Goal: Task Accomplishment & Management: Manage account settings

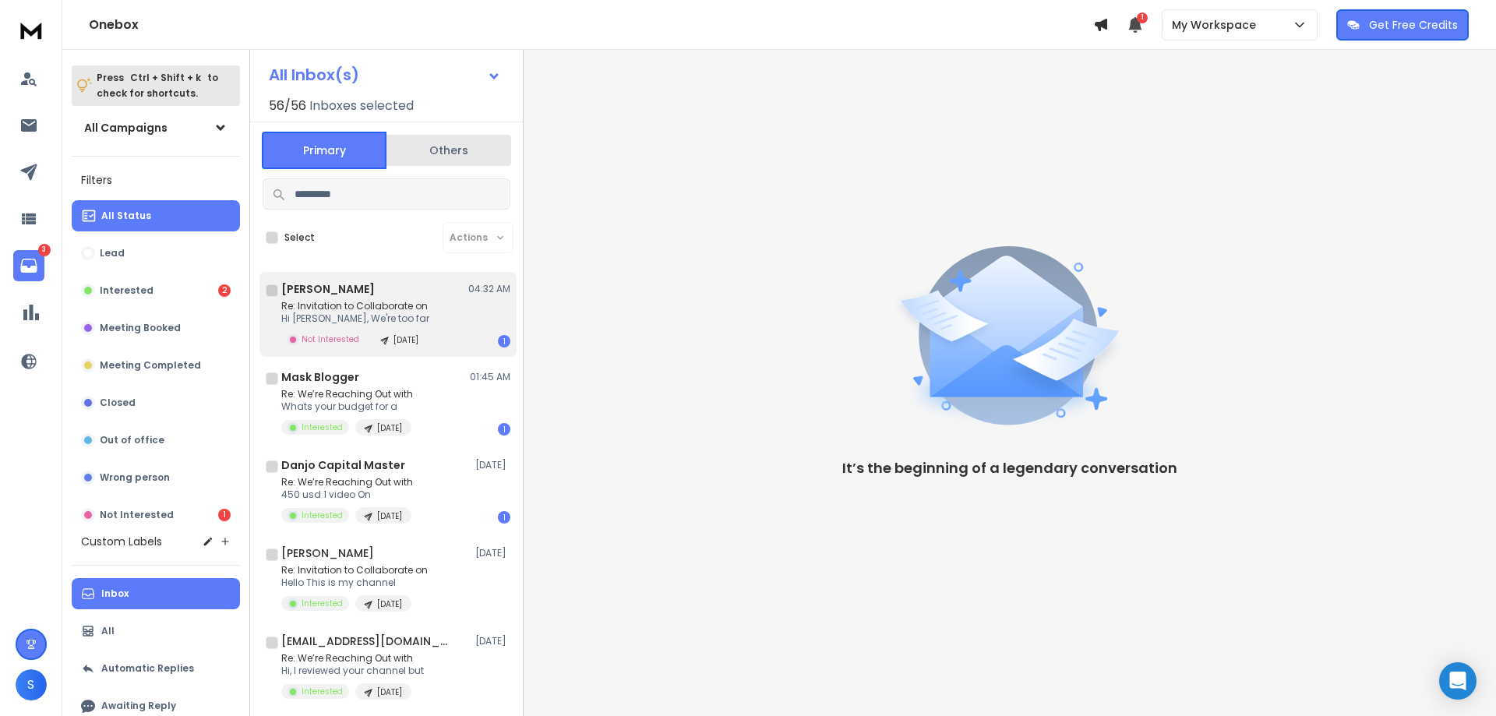
click at [368, 302] on p "Re: Invitation to Collaborate on" at bounding box center [355, 306] width 148 height 12
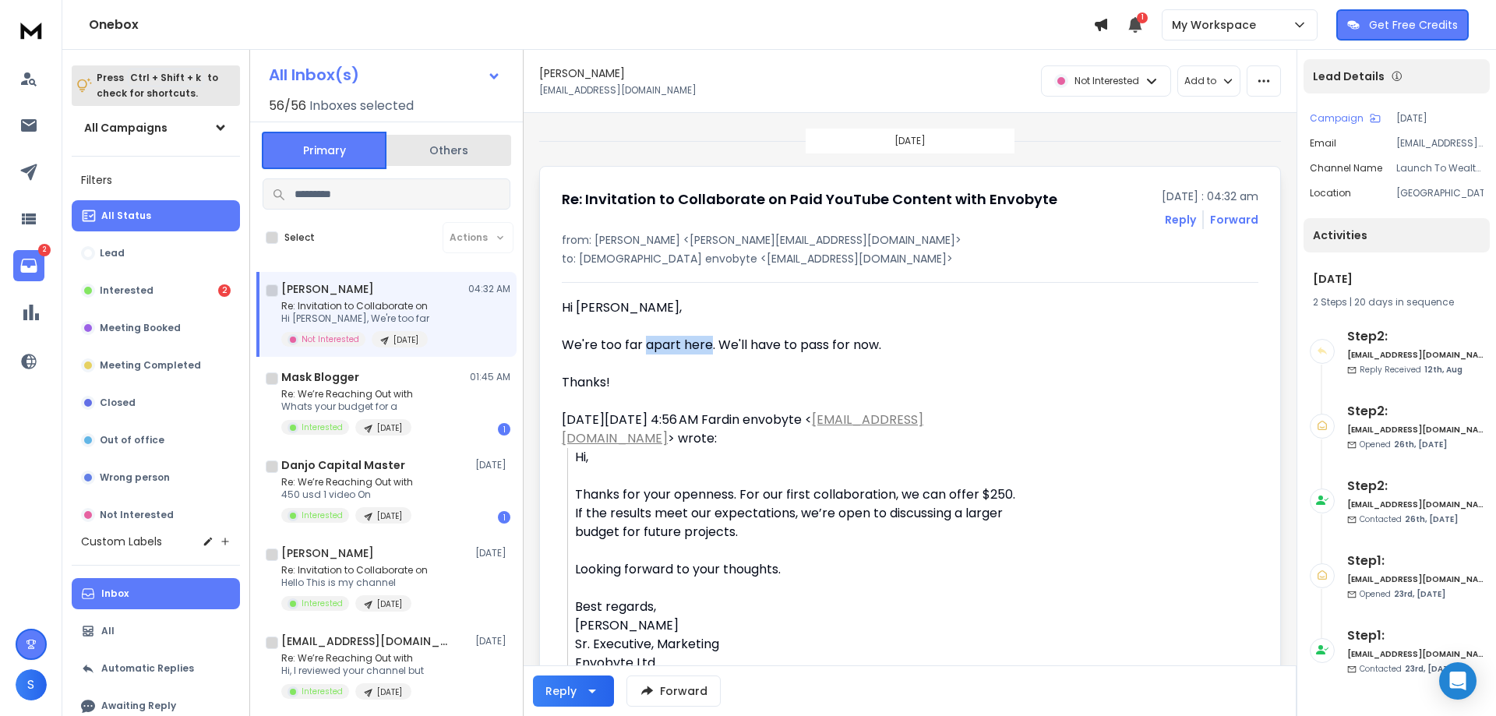
drag, startPoint x: 646, startPoint y: 345, endPoint x: 711, endPoint y: 345, distance: 64.7
click at [711, 345] on div "We're too far apart here. We'll have to pass for now." at bounding box center [789, 345] width 455 height 19
click at [732, 384] on div "Thanks!" at bounding box center [789, 382] width 455 height 19
drag, startPoint x: 911, startPoint y: 348, endPoint x: 557, endPoint y: 348, distance: 354.6
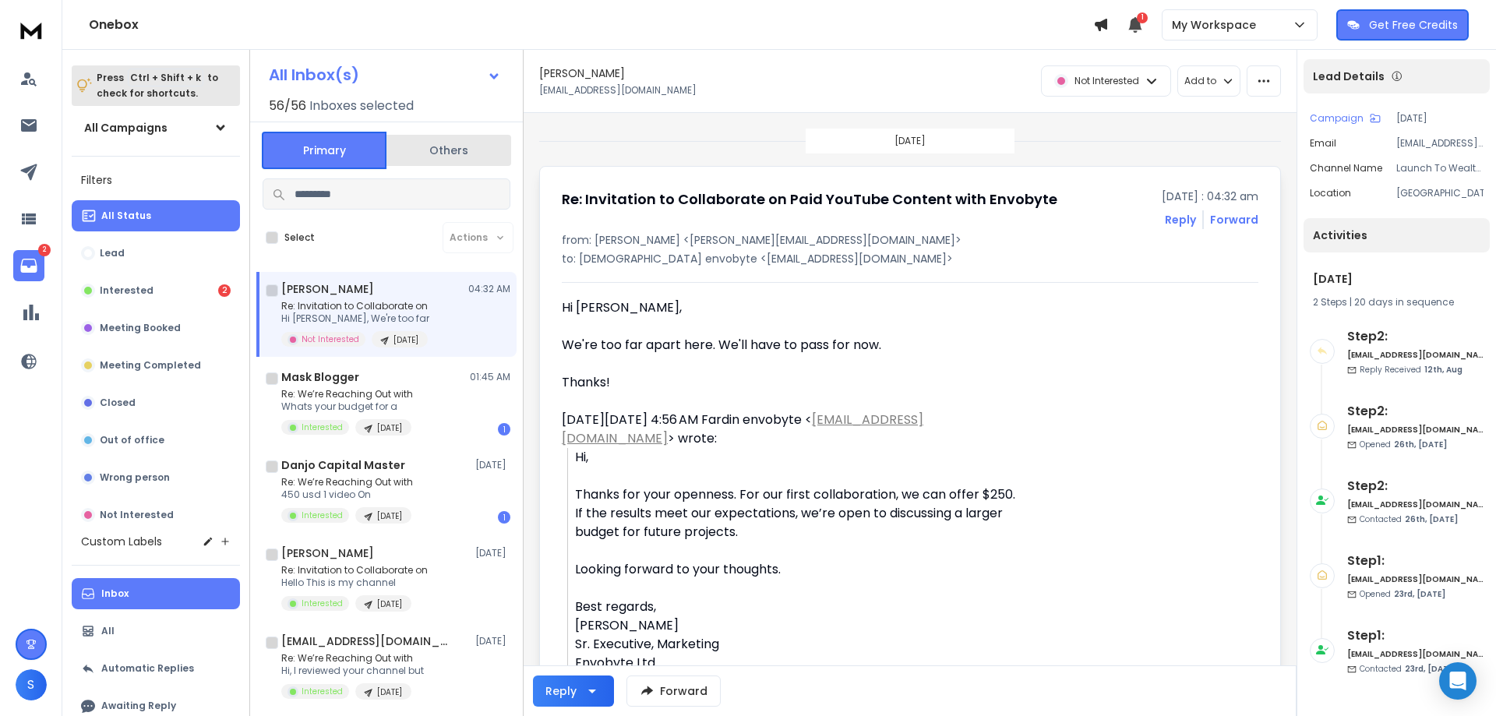
click at [716, 367] on div at bounding box center [789, 364] width 455 height 19
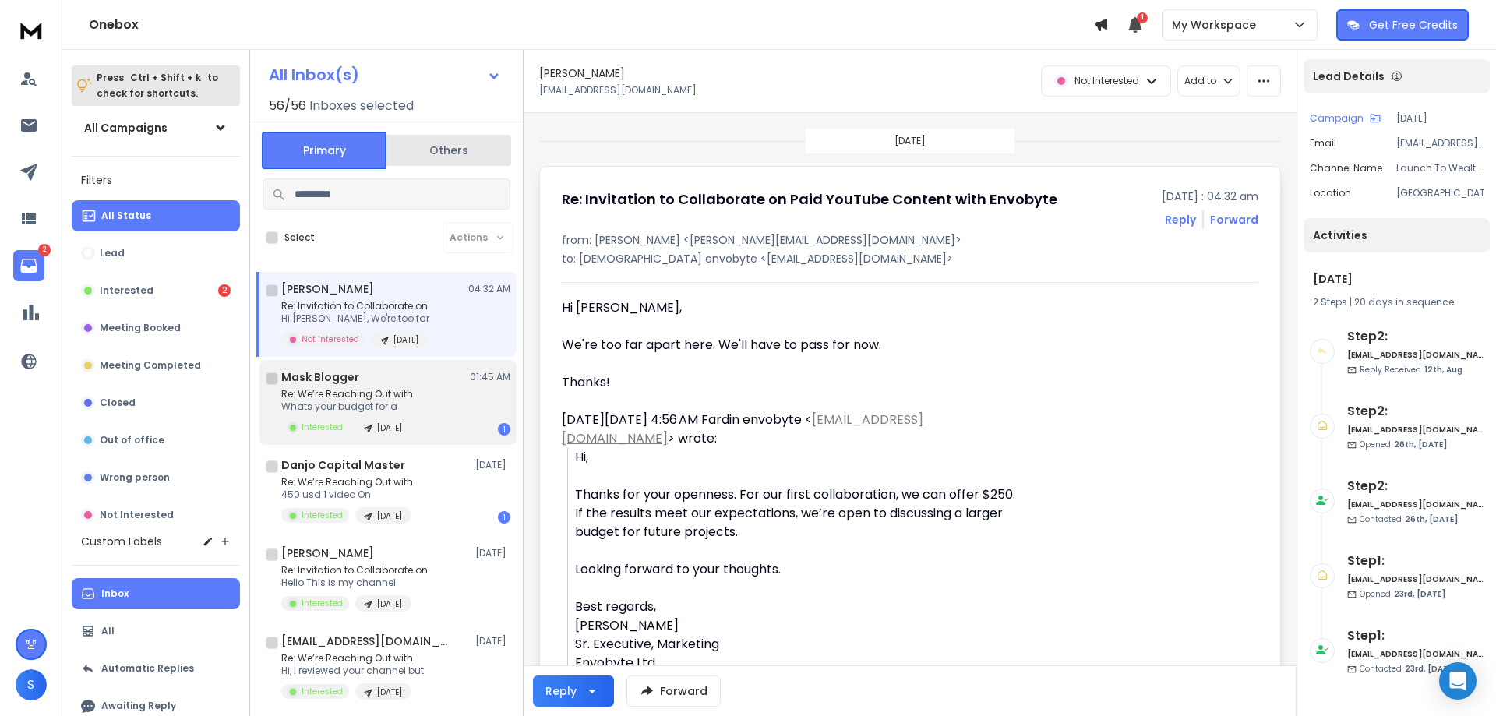
click at [399, 369] on div "Mask Blogger 01:45 AM Re: We’re Reaching Out with Whats your budget for a Inter…" at bounding box center [388, 402] width 257 height 85
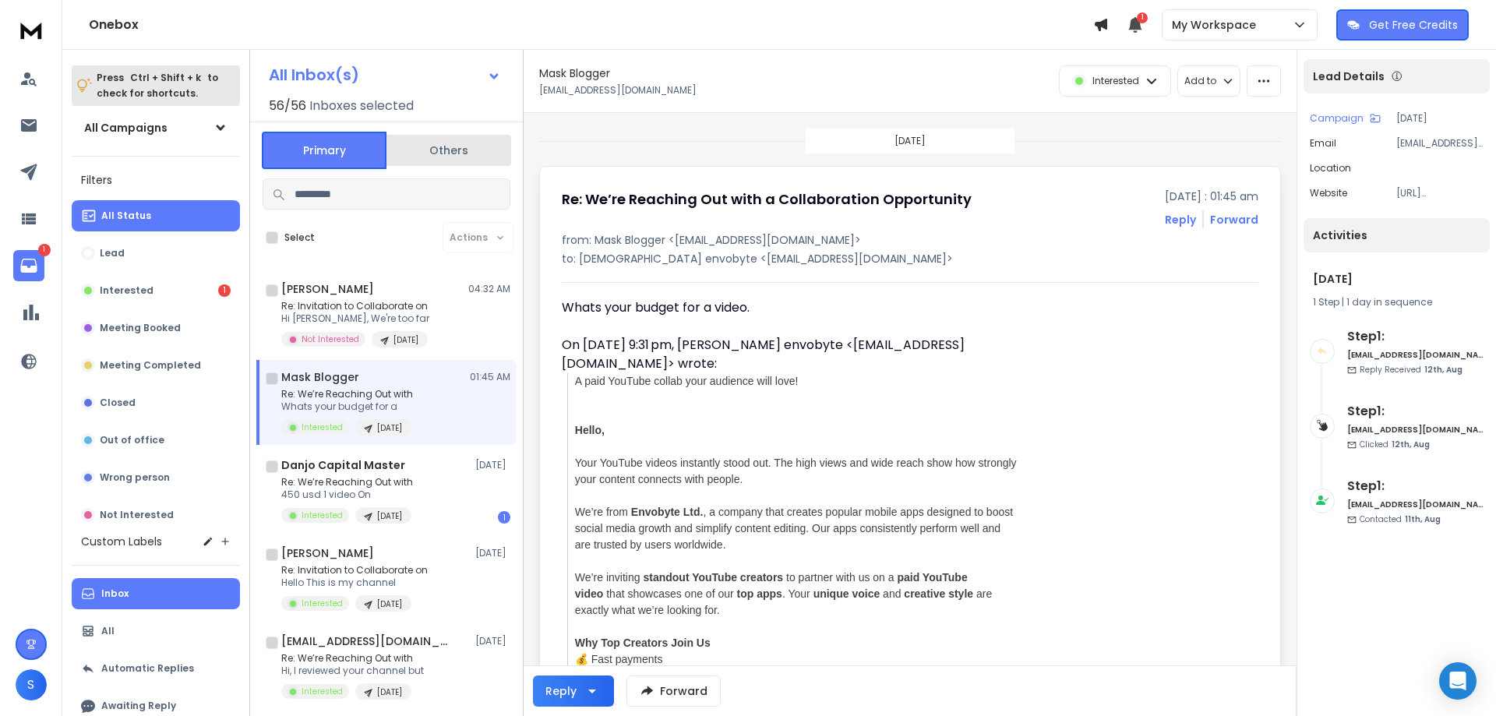
click at [1433, 191] on p "[URL][DOMAIN_NAME][DOMAIN_NAME]" at bounding box center [1440, 193] width 87 height 12
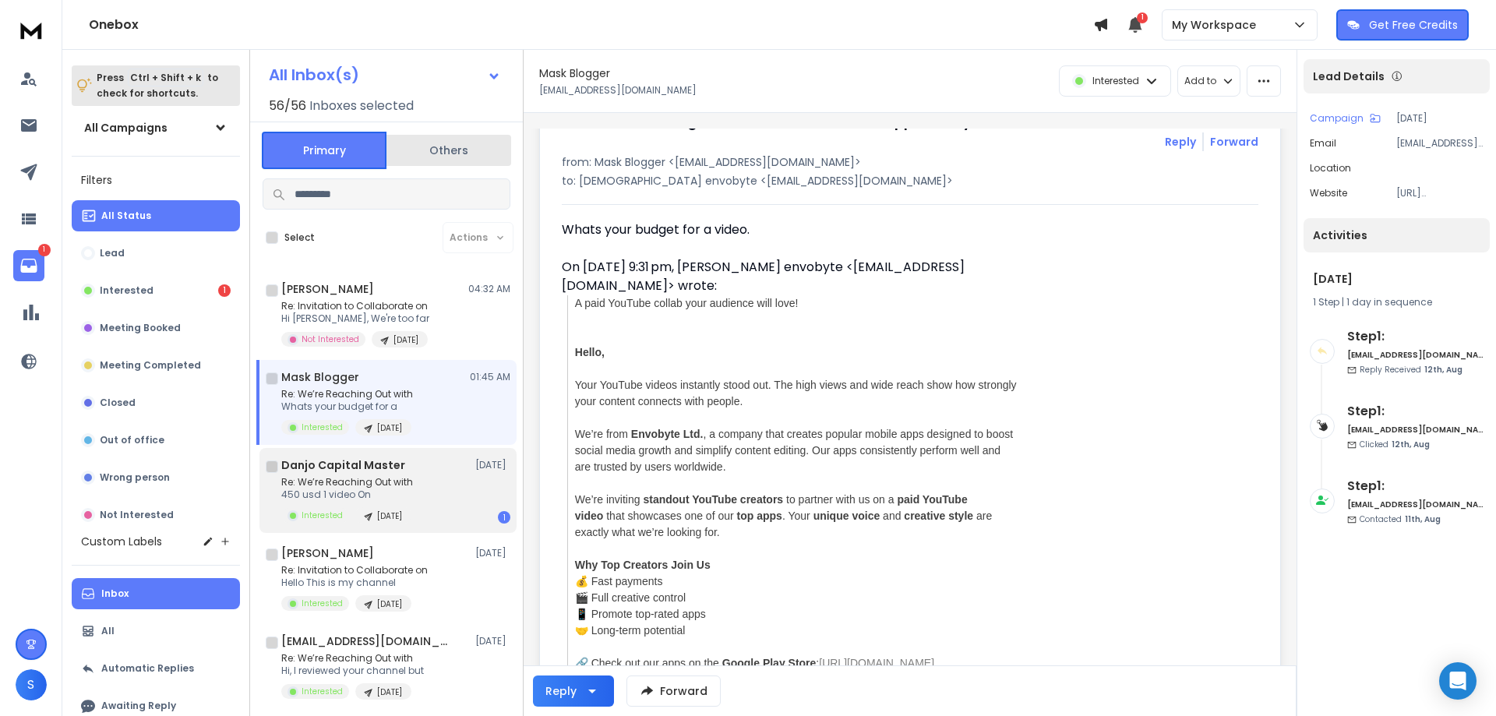
click at [380, 468] on h1 "Danjo Capital Master" at bounding box center [343, 466] width 124 height 16
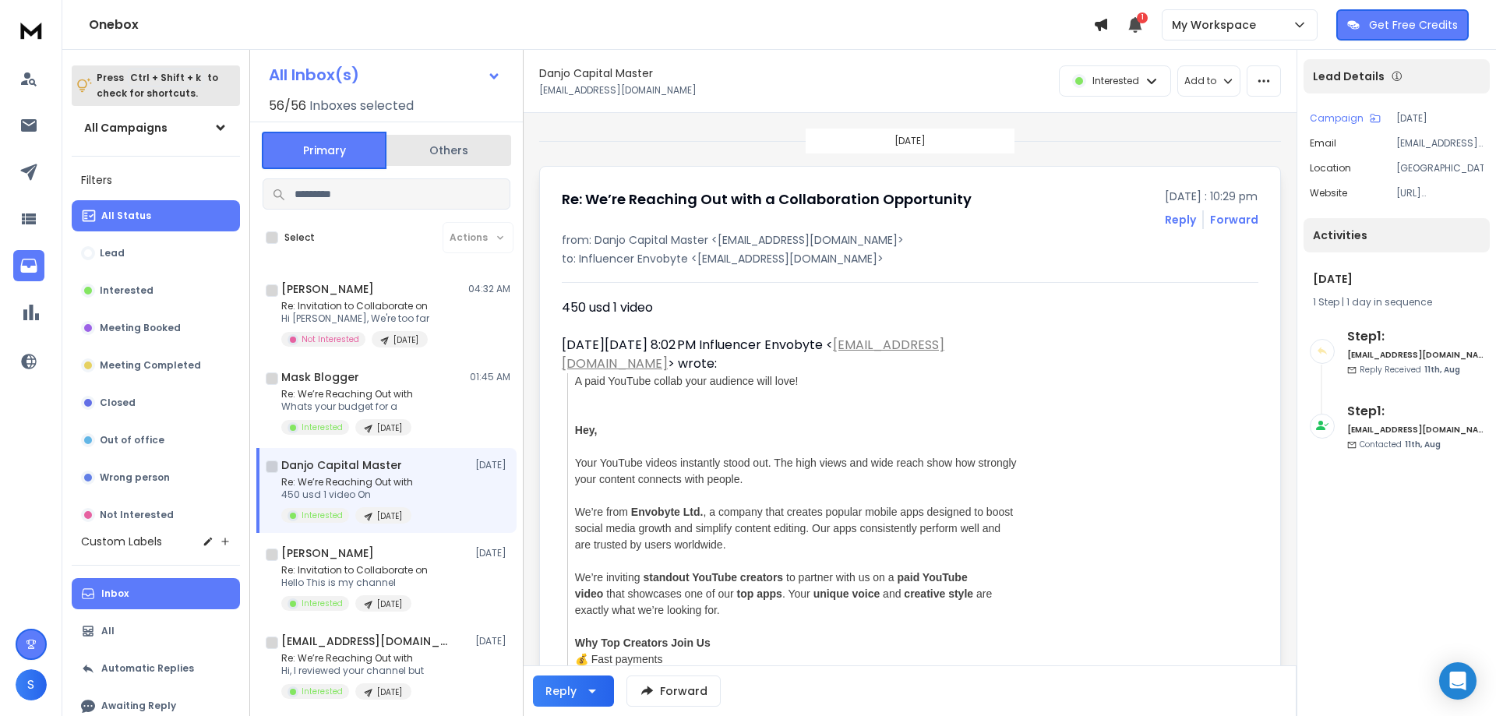
click at [1449, 186] on div "Campaign [DATE] Email [EMAIL_ADDRESS][DOMAIN_NAME] location [GEOGRAPHIC_DATA] w…" at bounding box center [1397, 156] width 186 height 125
click at [1449, 192] on p "[URL][DOMAIN_NAME]" at bounding box center [1440, 193] width 87 height 12
drag, startPoint x: 565, startPoint y: 308, endPoint x: 643, endPoint y: 309, distance: 77.9
click at [643, 309] on div "450 usd 1 video" at bounding box center [789, 308] width 455 height 19
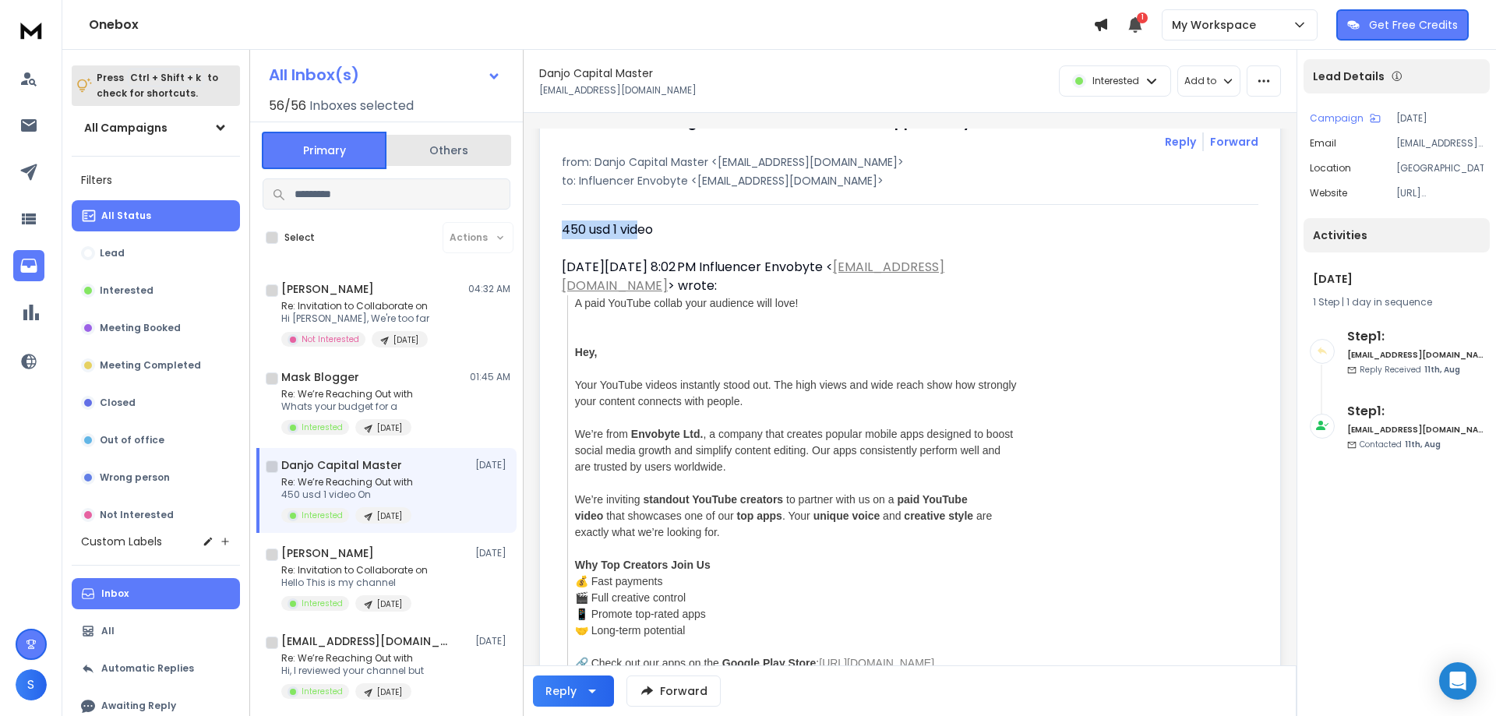
scroll to position [156, 0]
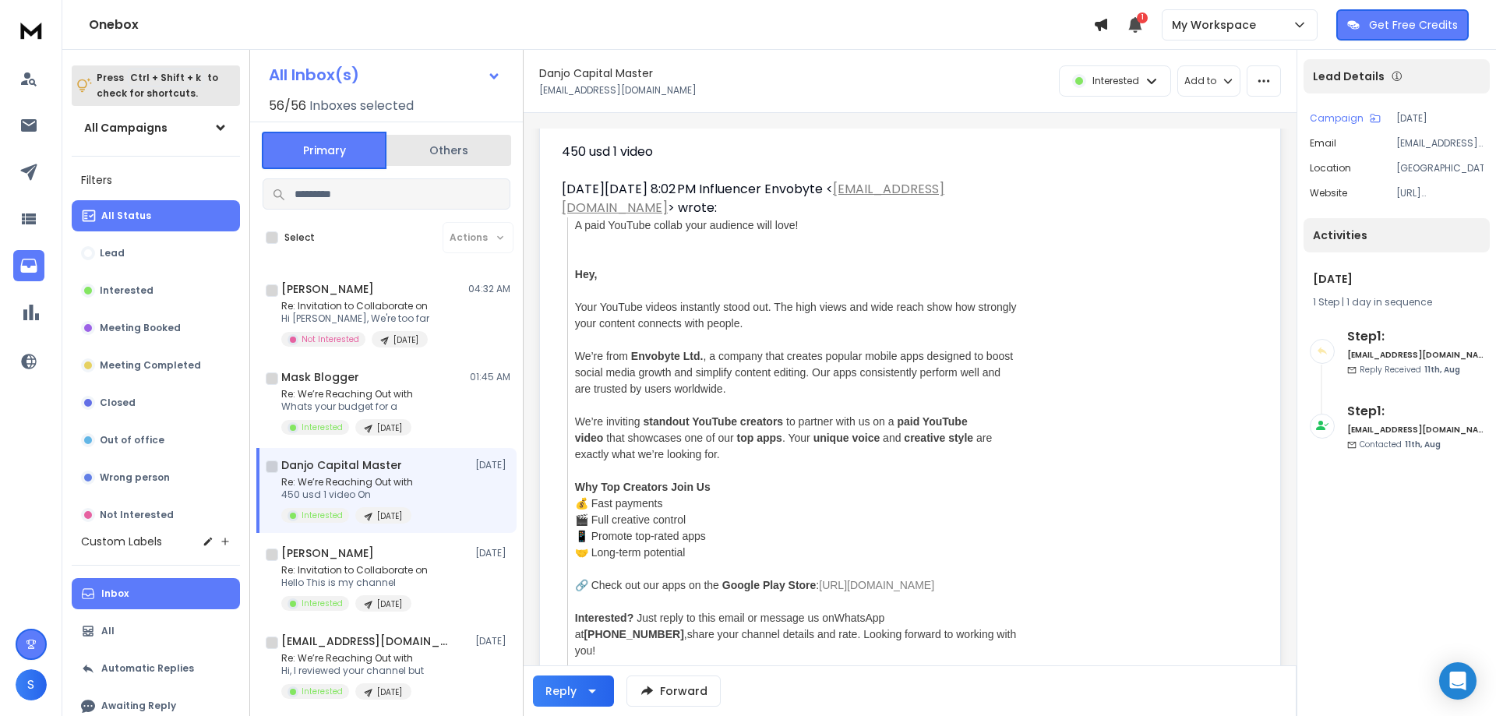
click at [829, 475] on div at bounding box center [796, 471] width 442 height 16
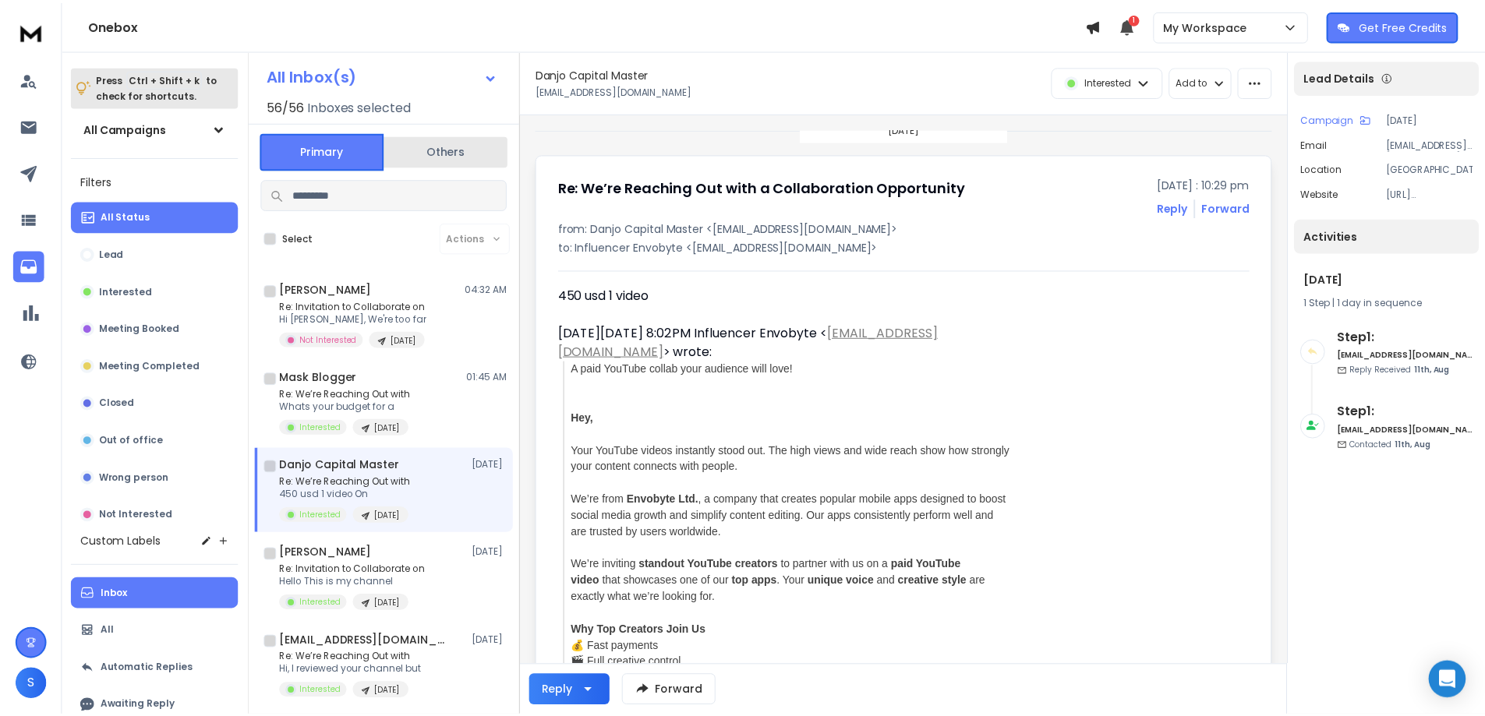
scroll to position [0, 0]
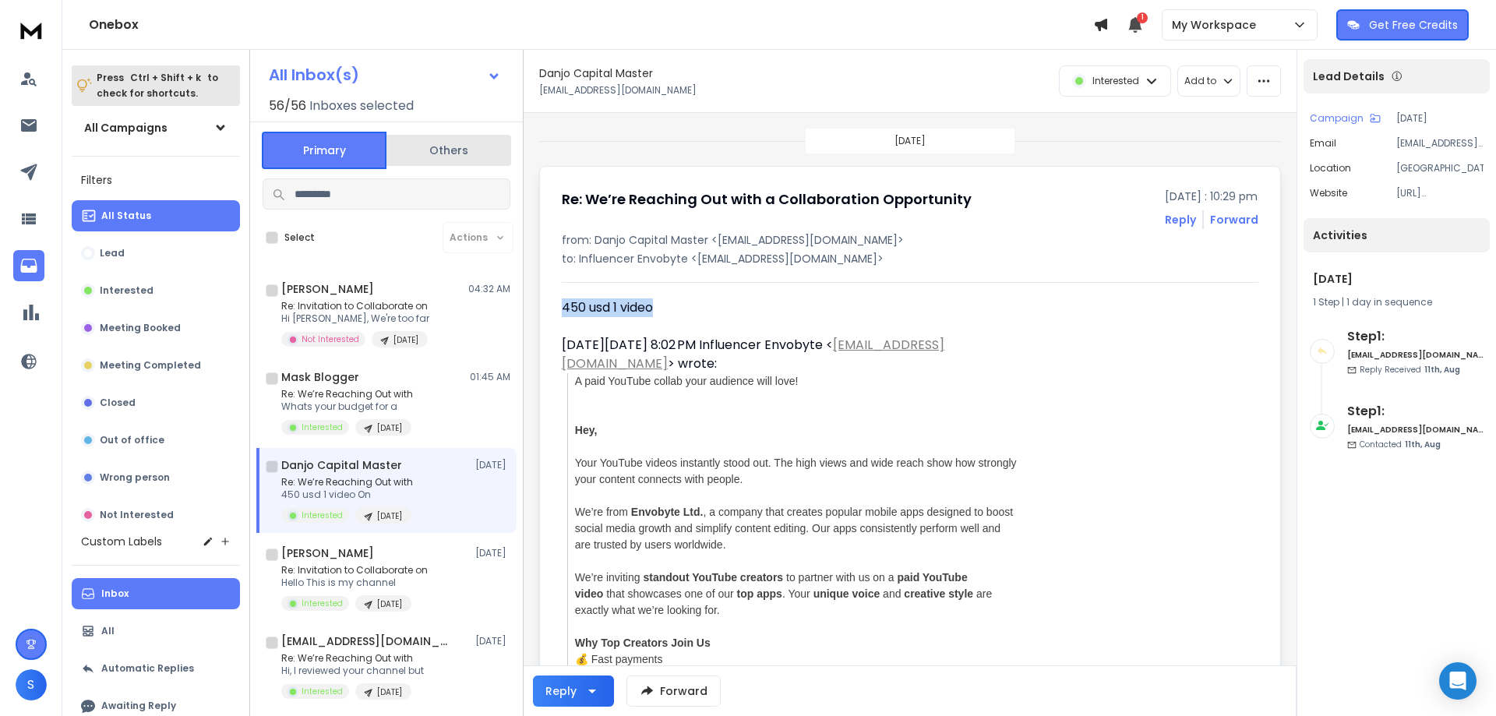
drag, startPoint x: 556, startPoint y: 302, endPoint x: 708, endPoint y: 313, distance: 153.2
click at [708, 313] on div "Re: We’re Reaching Out with a Collaboration Opportunity [DATE] : 10:29 pm Reply…" at bounding box center [910, 611] width 742 height 890
click at [708, 313] on div "450 usd 1 video" at bounding box center [789, 308] width 455 height 19
drag, startPoint x: 657, startPoint y: 303, endPoint x: 560, endPoint y: 300, distance: 97.5
click at [560, 300] on div "Re: We’re Reaching Out with a Collaboration Opportunity [DATE] : 10:29 pm Reply…" at bounding box center [910, 611] width 742 height 890
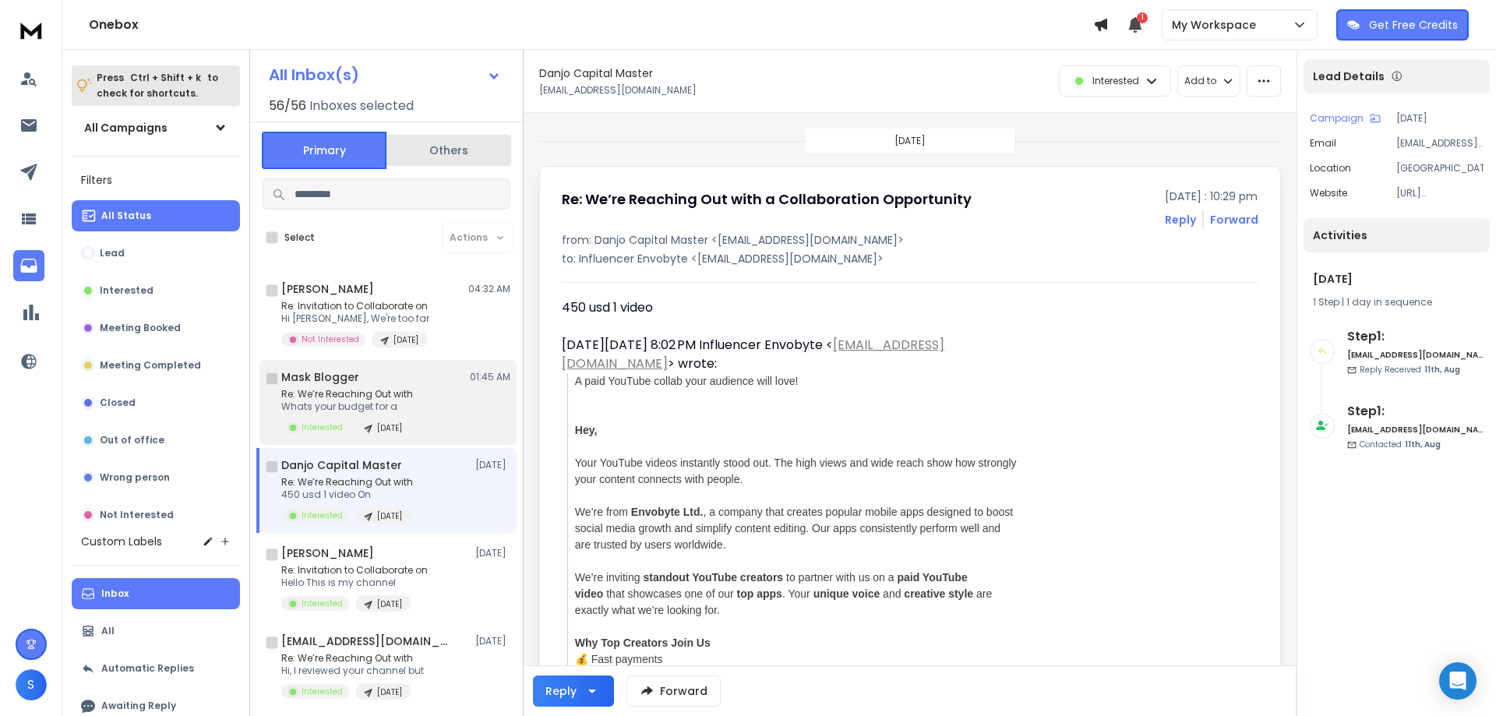
click at [306, 394] on p "Re: We’re Reaching Out with" at bounding box center [347, 394] width 132 height 12
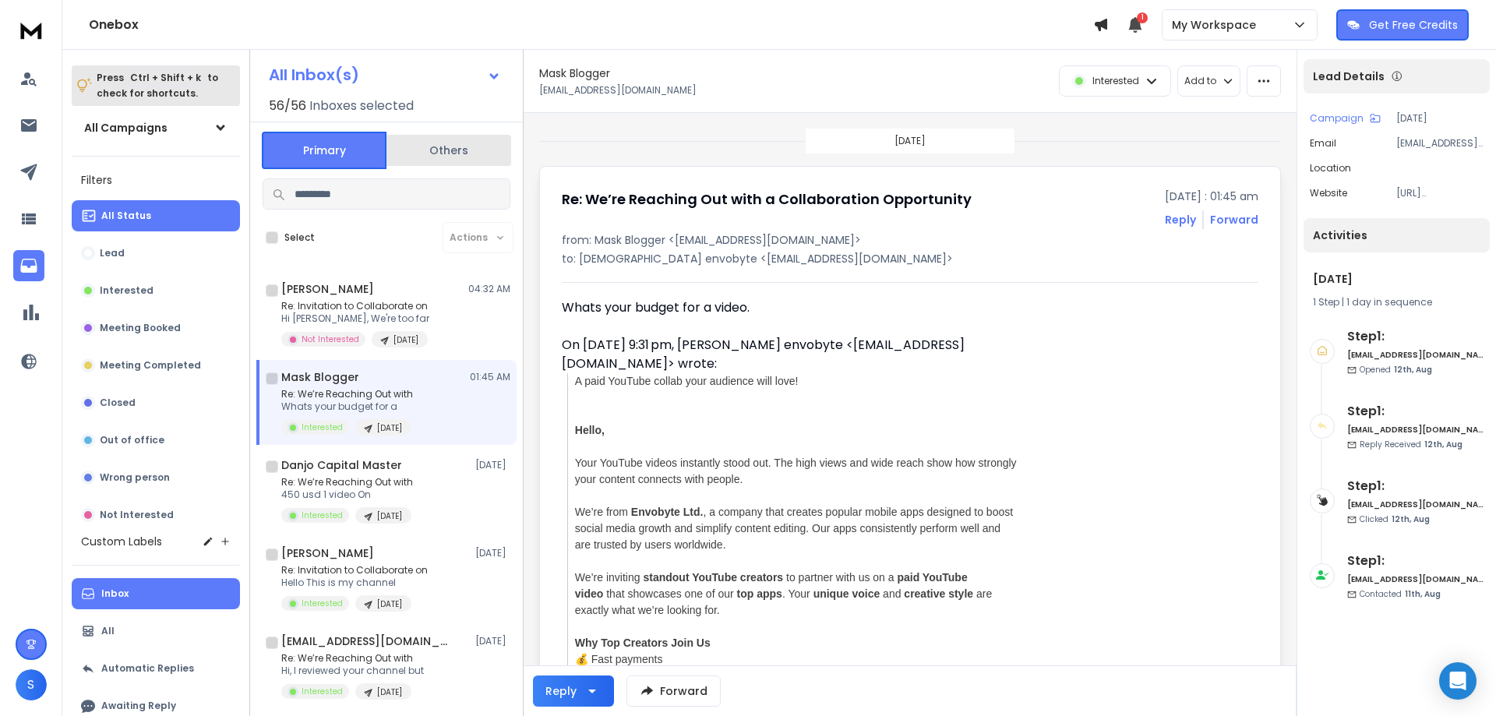
click at [857, 303] on div "Whats your budget for a video." at bounding box center [789, 308] width 455 height 19
click at [31, 164] on icon at bounding box center [28, 172] width 19 height 19
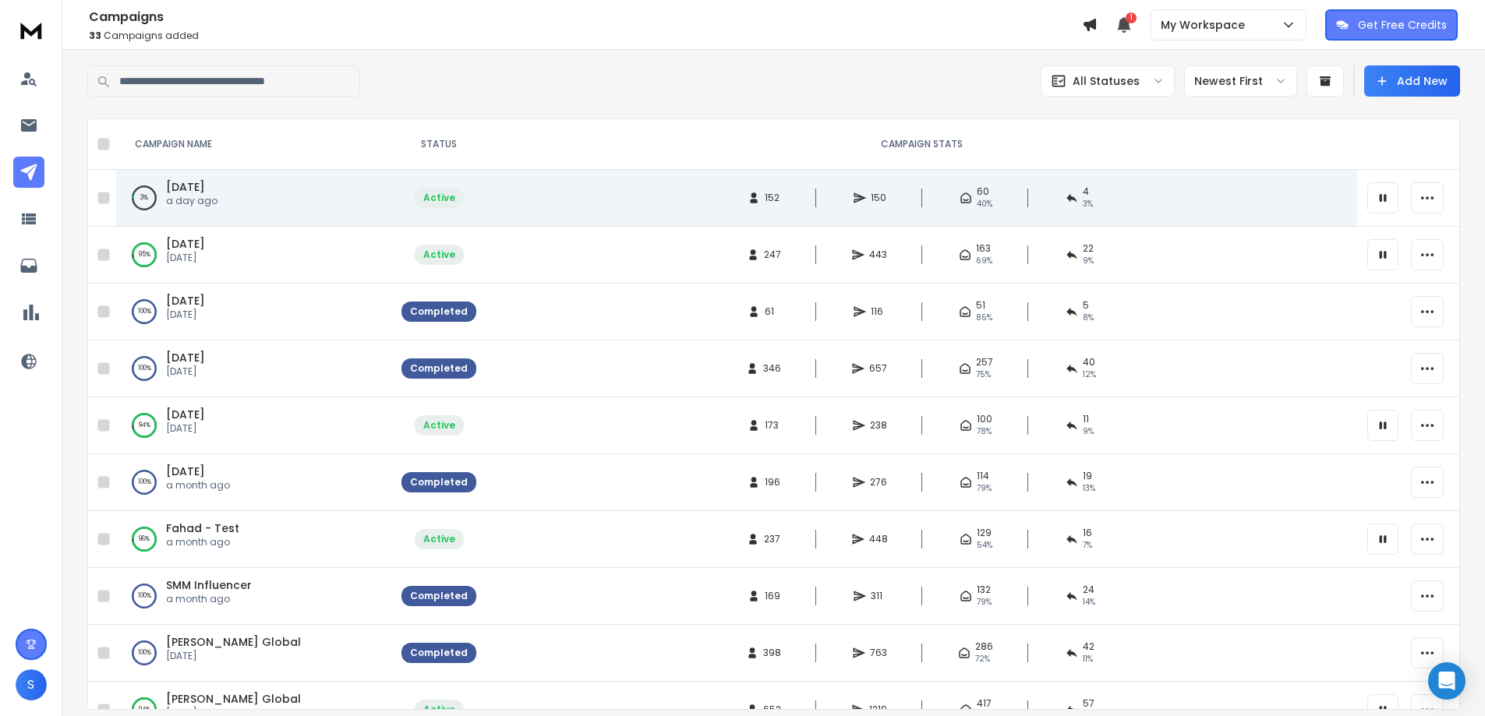
click at [696, 194] on div "152 150 60 40 % 4 3 %" at bounding box center [921, 198] width 853 height 25
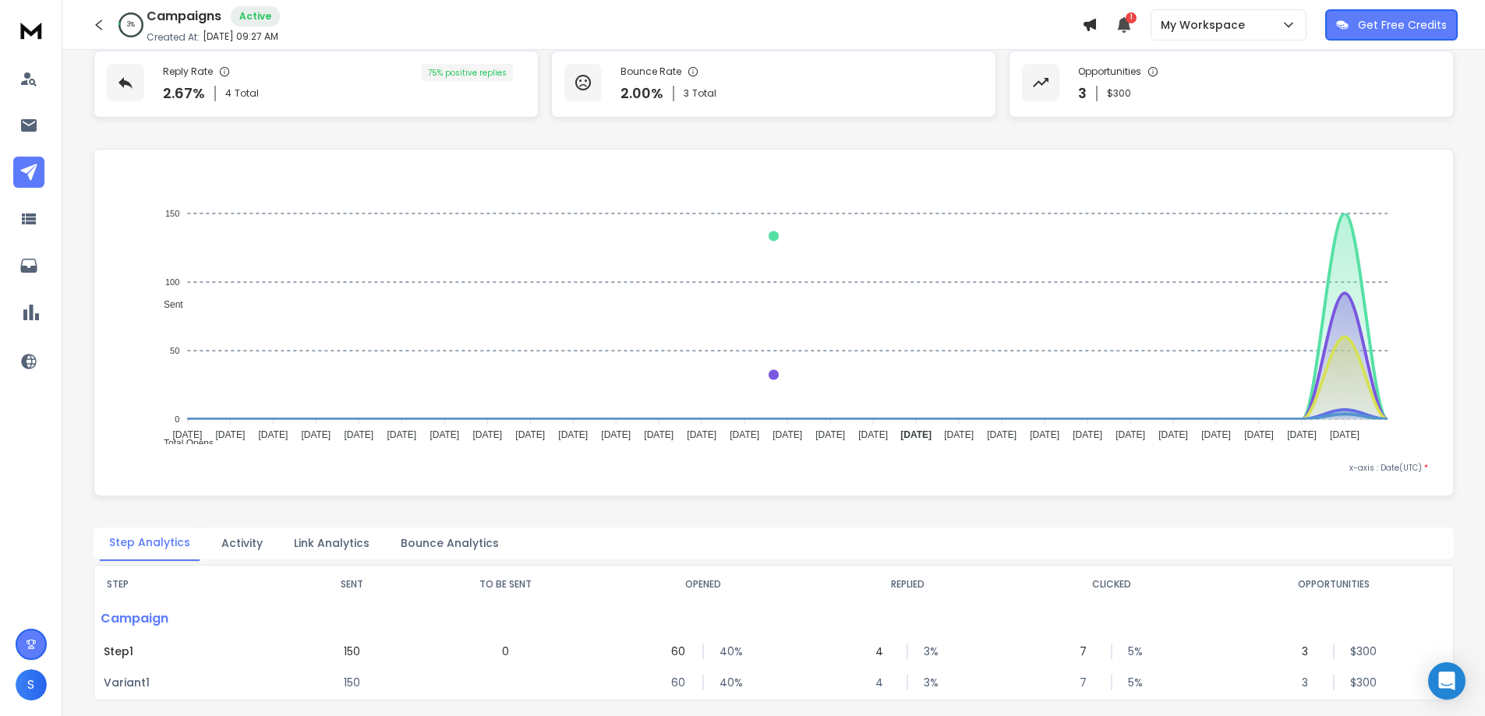
scroll to position [257, 0]
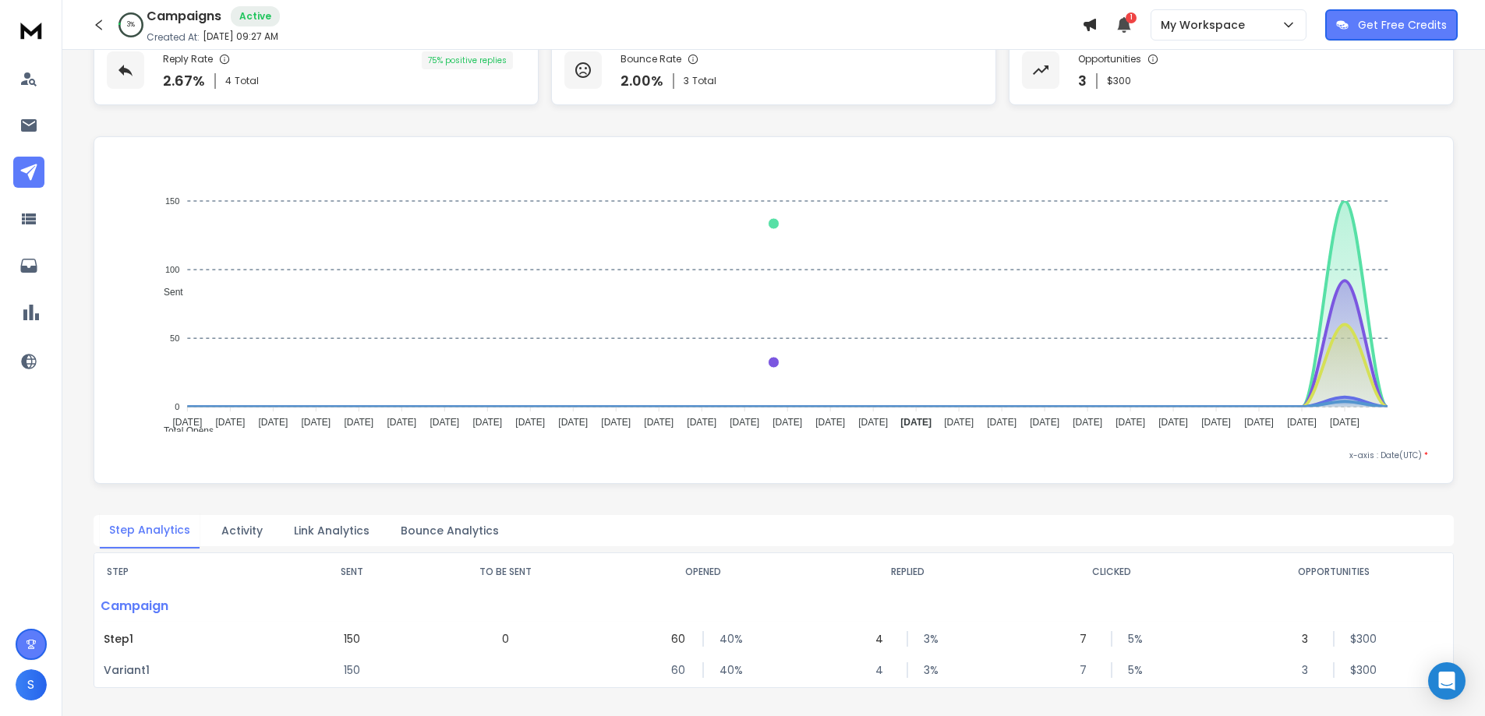
click at [309, 528] on button "Link Analytics" at bounding box center [331, 531] width 94 height 34
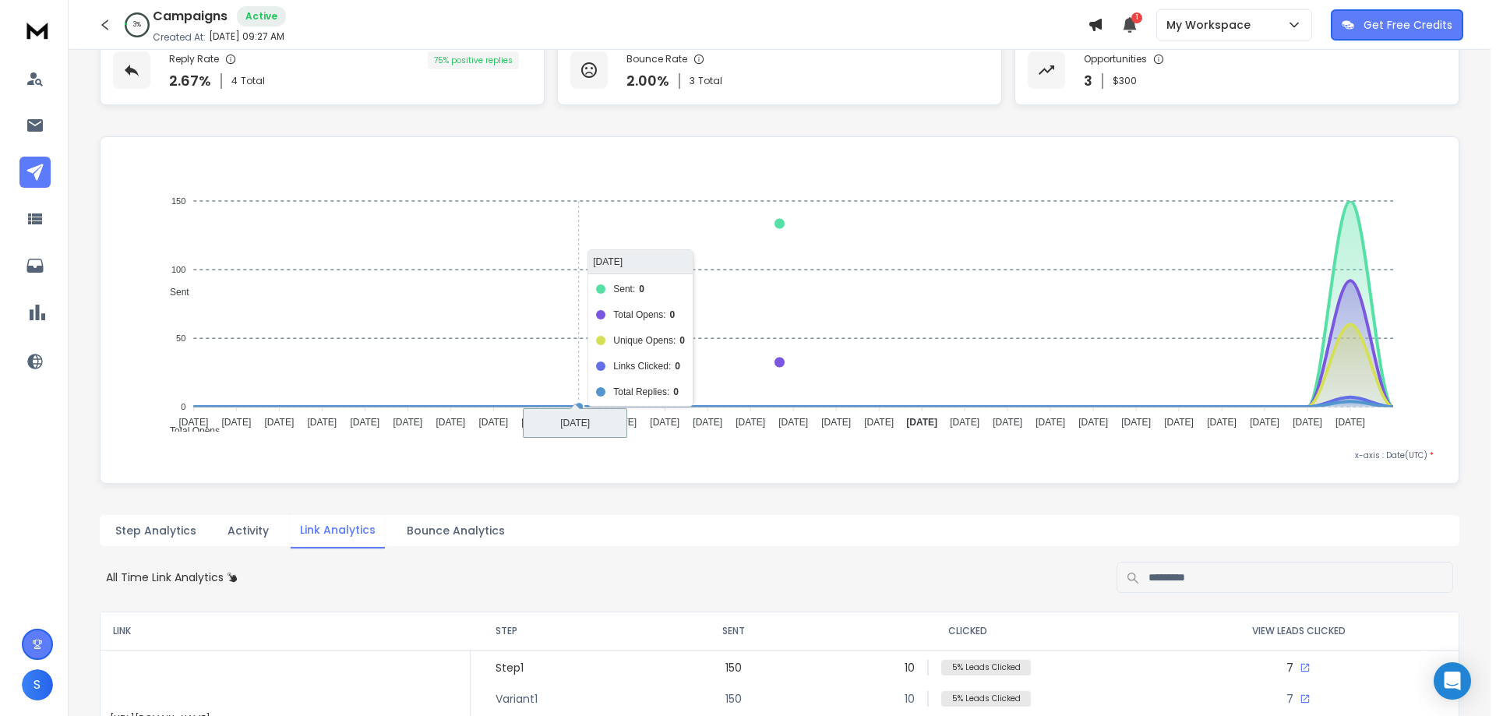
scroll to position [455, 0]
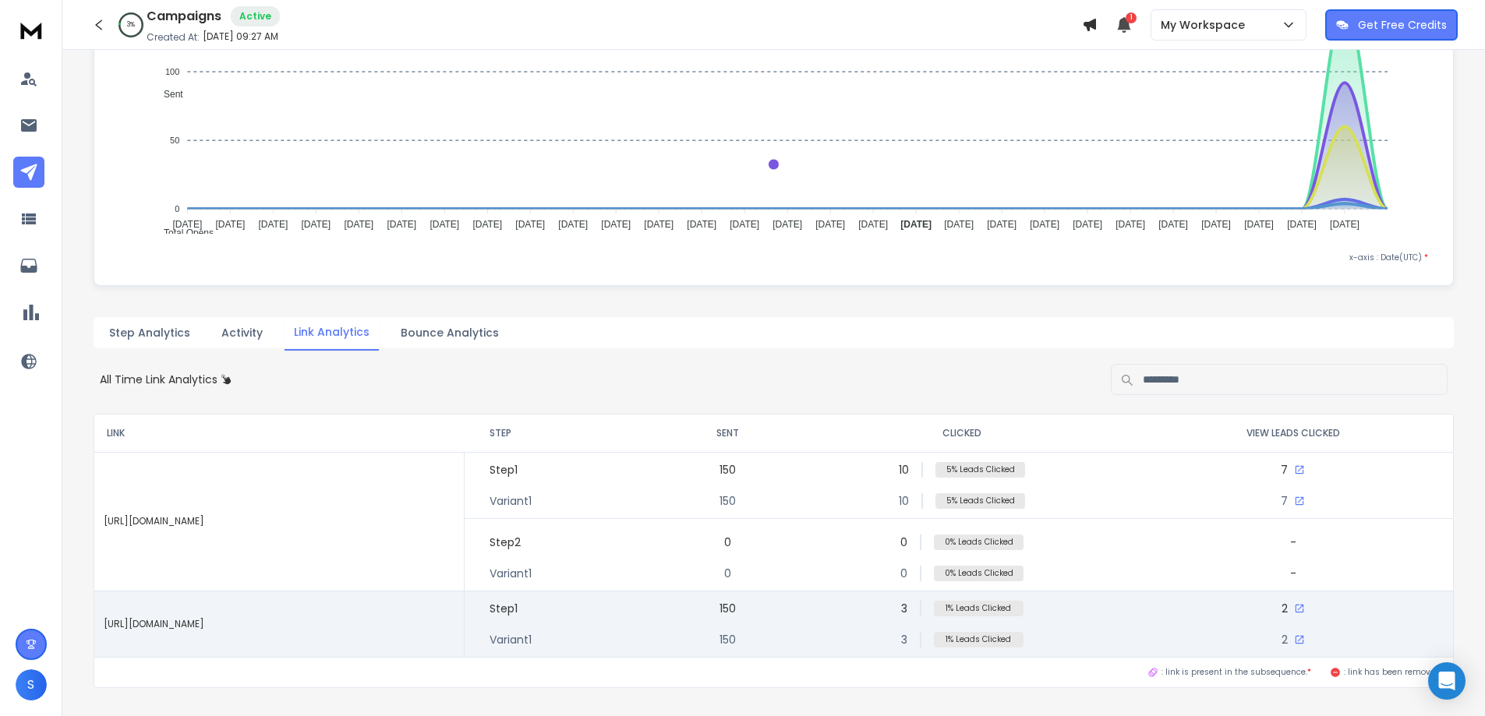
click at [1302, 606] on icon at bounding box center [1299, 608] width 9 height 9
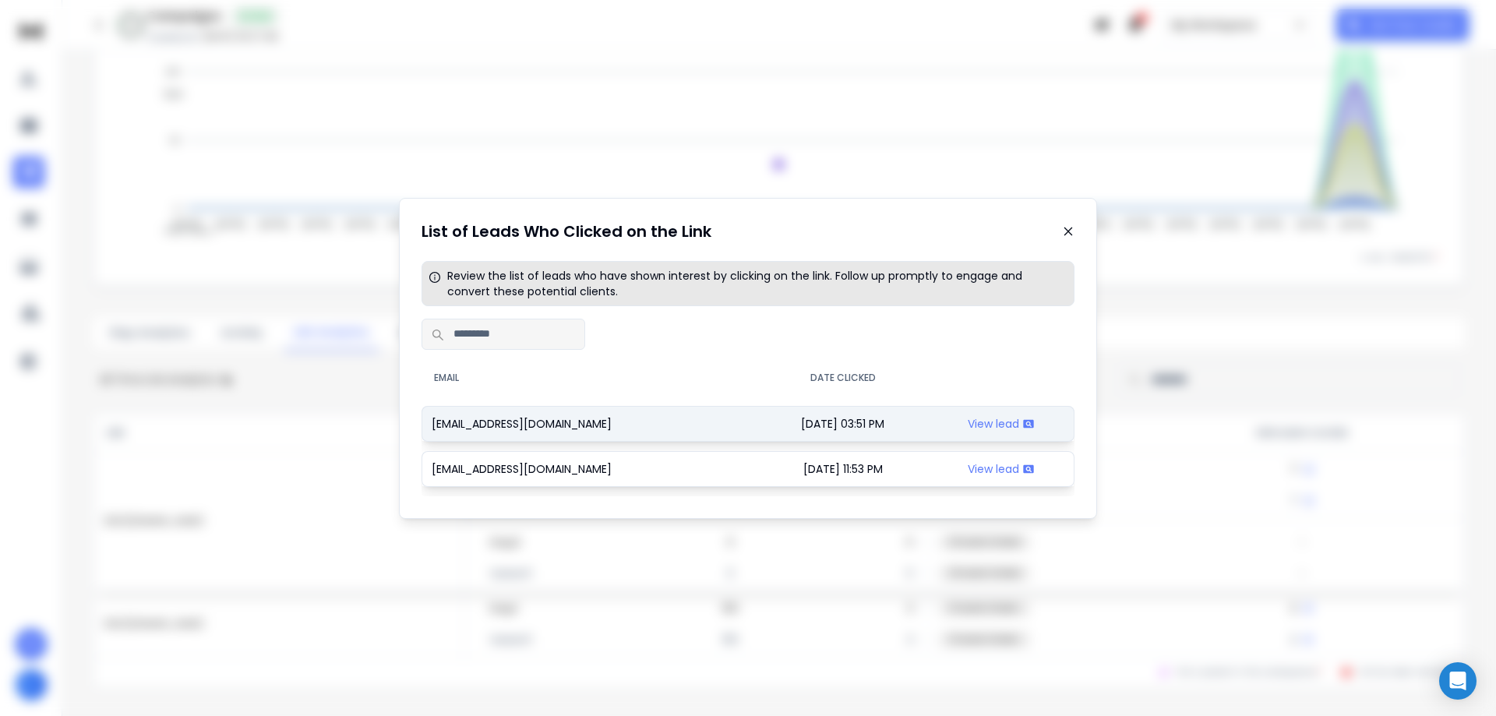
click at [1009, 426] on div "View lead" at bounding box center [1001, 424] width 126 height 16
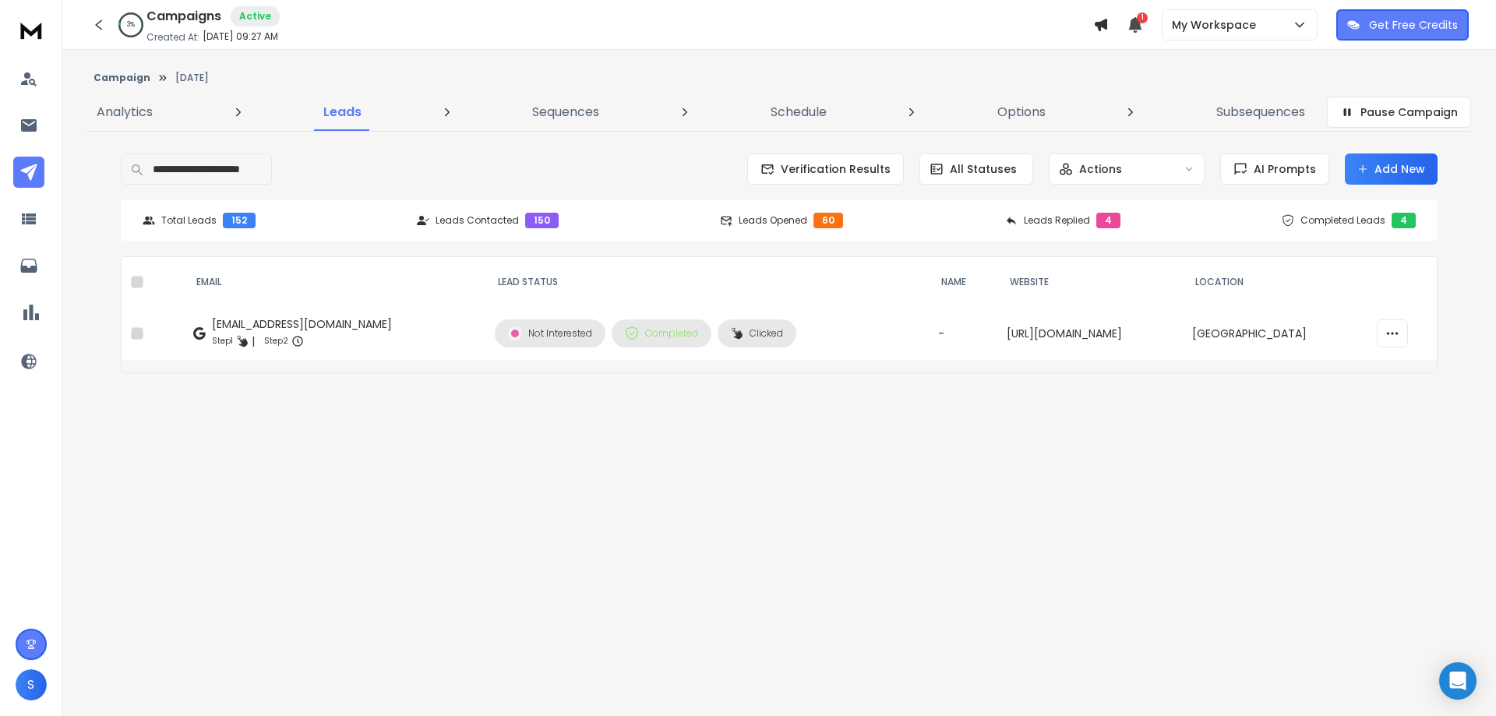
click at [644, 326] on div "Completed" at bounding box center [662, 334] width 100 height 28
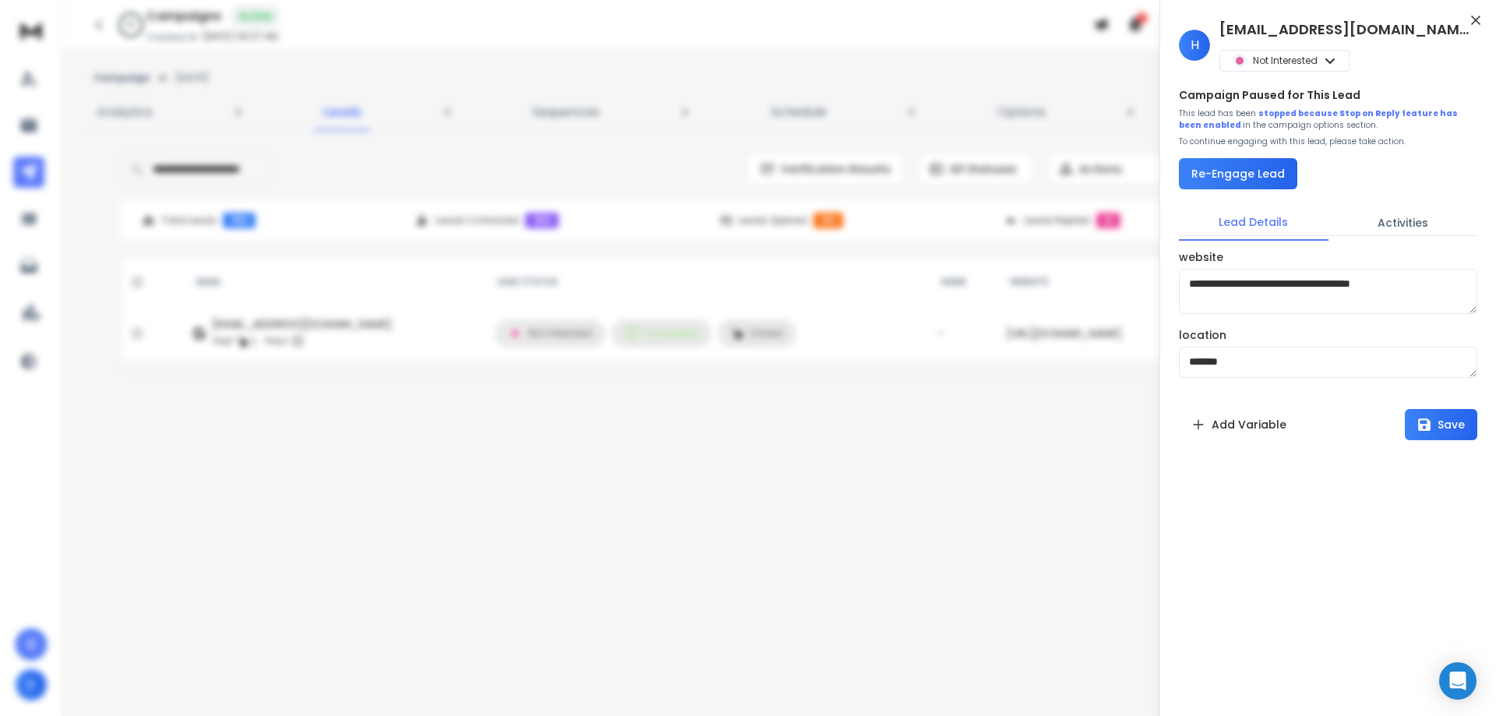
click at [1476, 20] on icon "button" at bounding box center [1476, 20] width 8 height 8
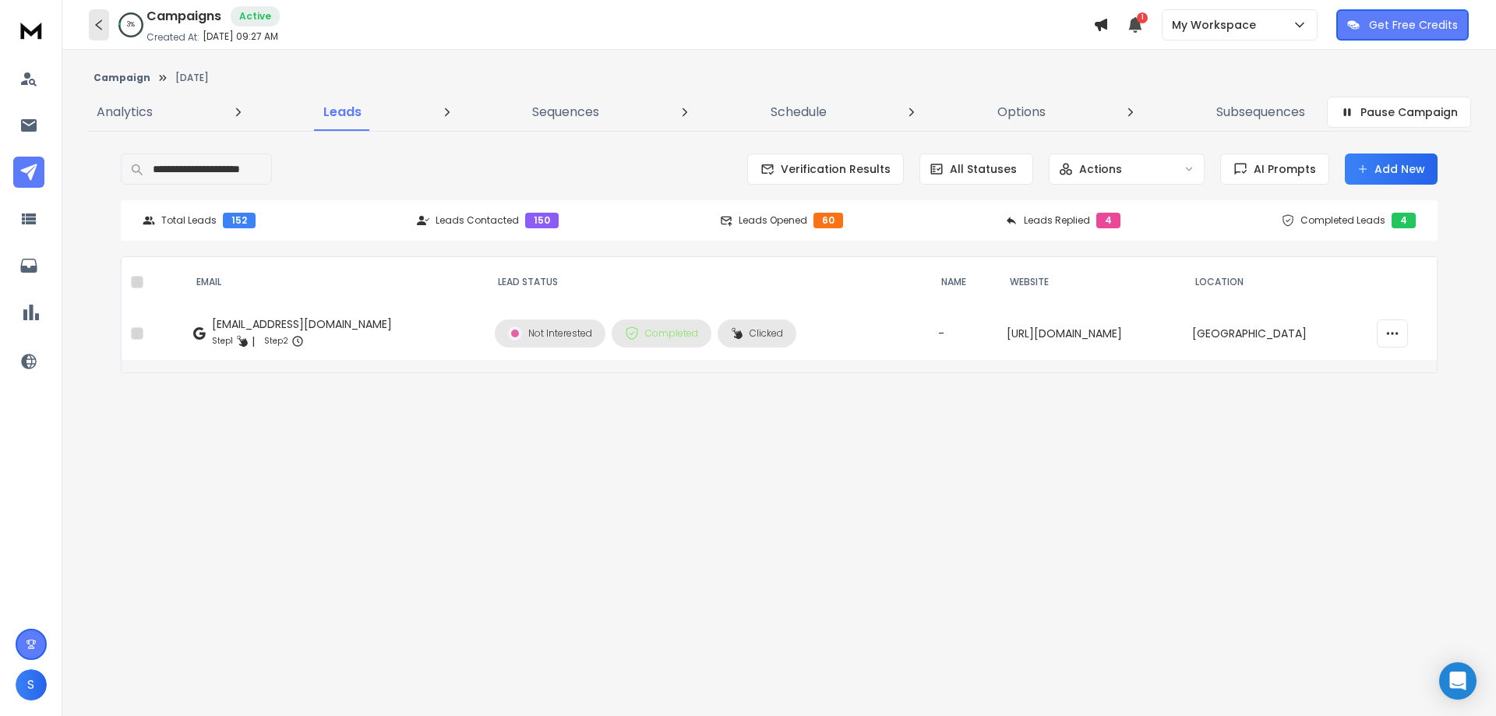
click at [93, 38] on button at bounding box center [99, 24] width 20 height 31
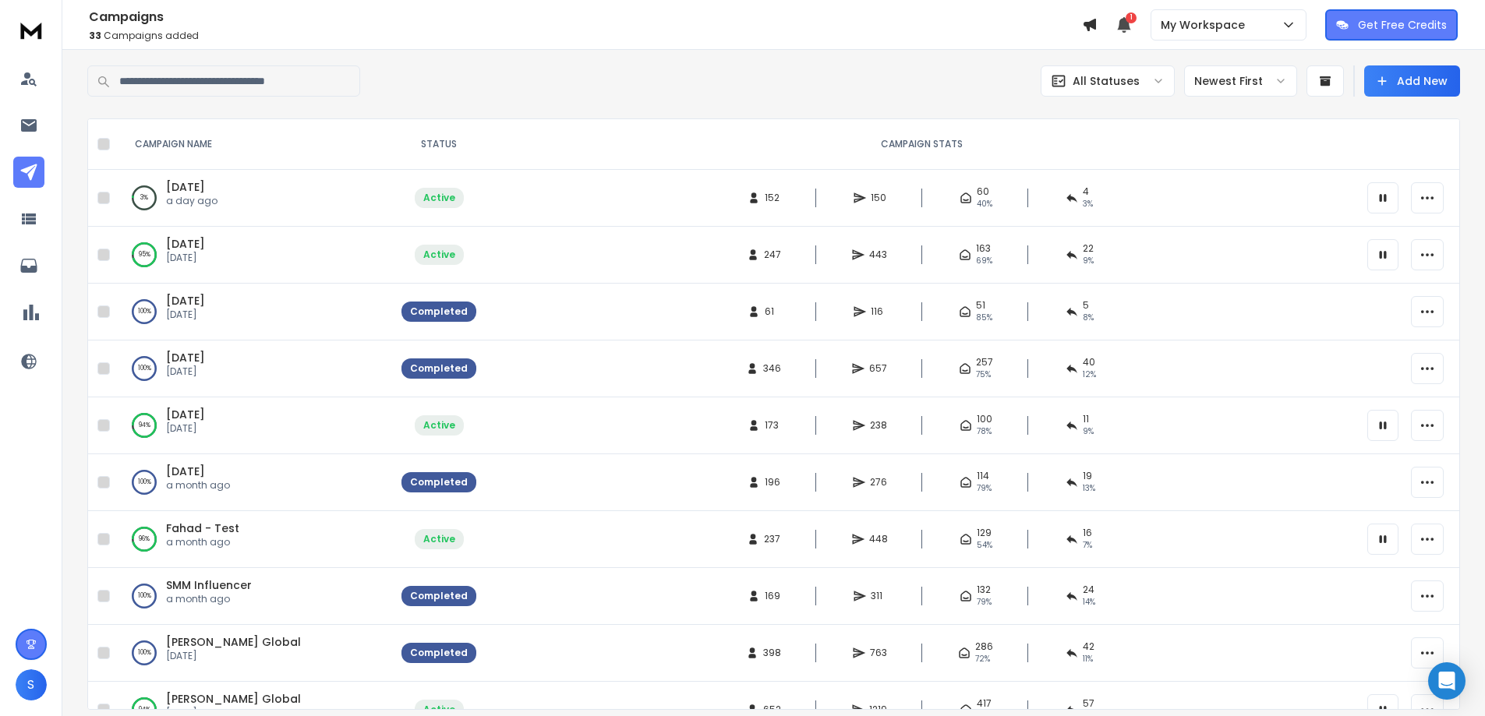
click at [1134, 25] on div "1 My Workspace Get Free Credits" at bounding box center [1270, 24] width 376 height 31
click at [1132, 25] on icon at bounding box center [1124, 25] width 16 height 16
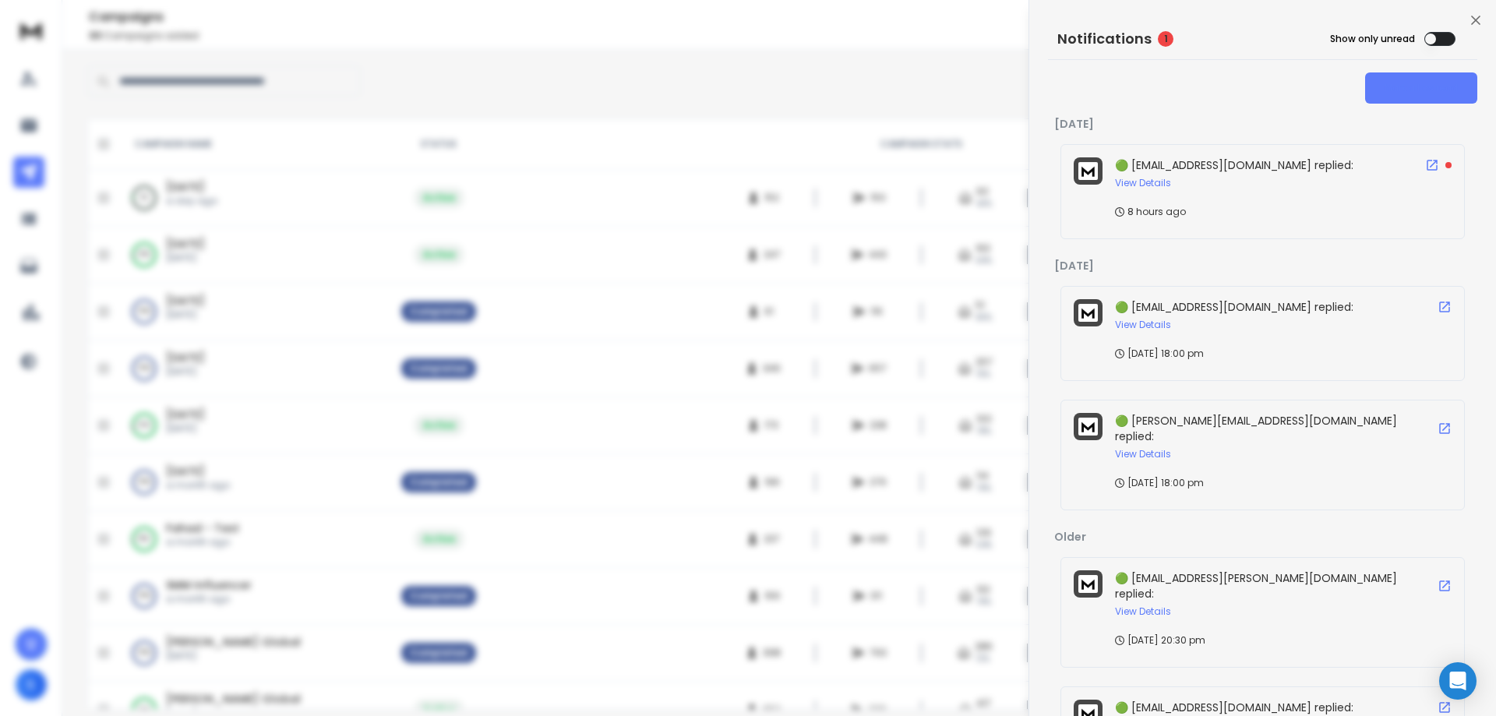
click at [1398, 83] on span "Mark all as read" at bounding box center [1421, 88] width 73 height 12
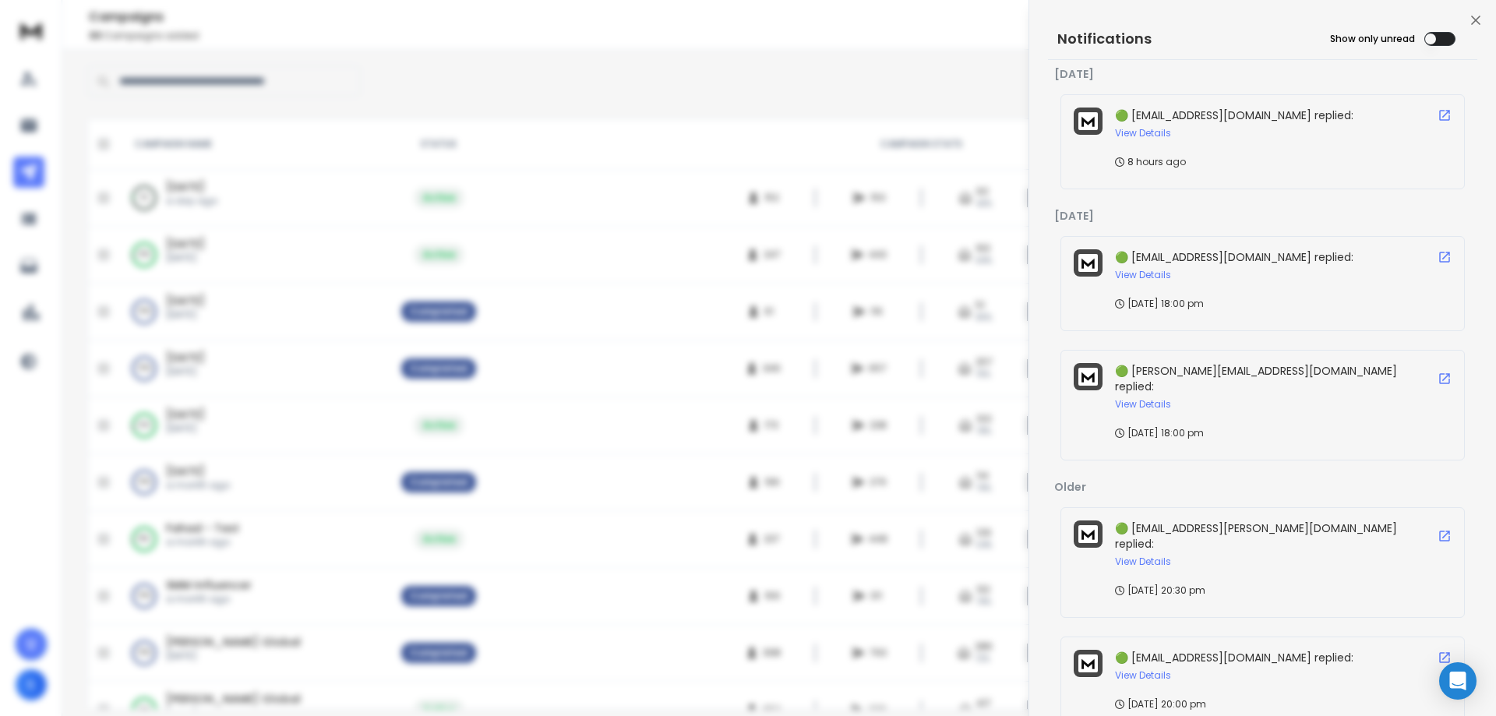
click at [783, 82] on div "Campaigns 33 Campaigns Added All Statuses Newest First Add New" at bounding box center [1117, 80] width 687 height 31
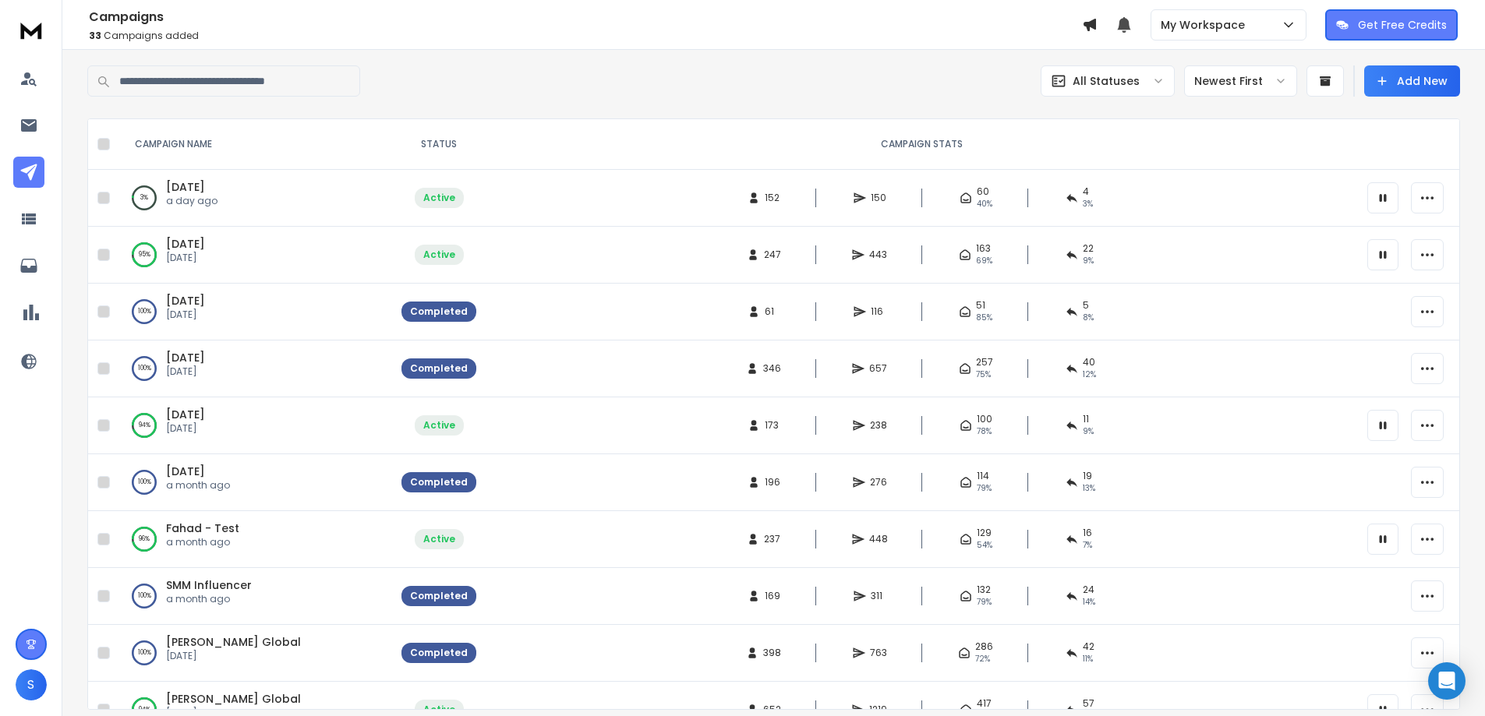
click at [575, 83] on div at bounding box center [430, 80] width 687 height 31
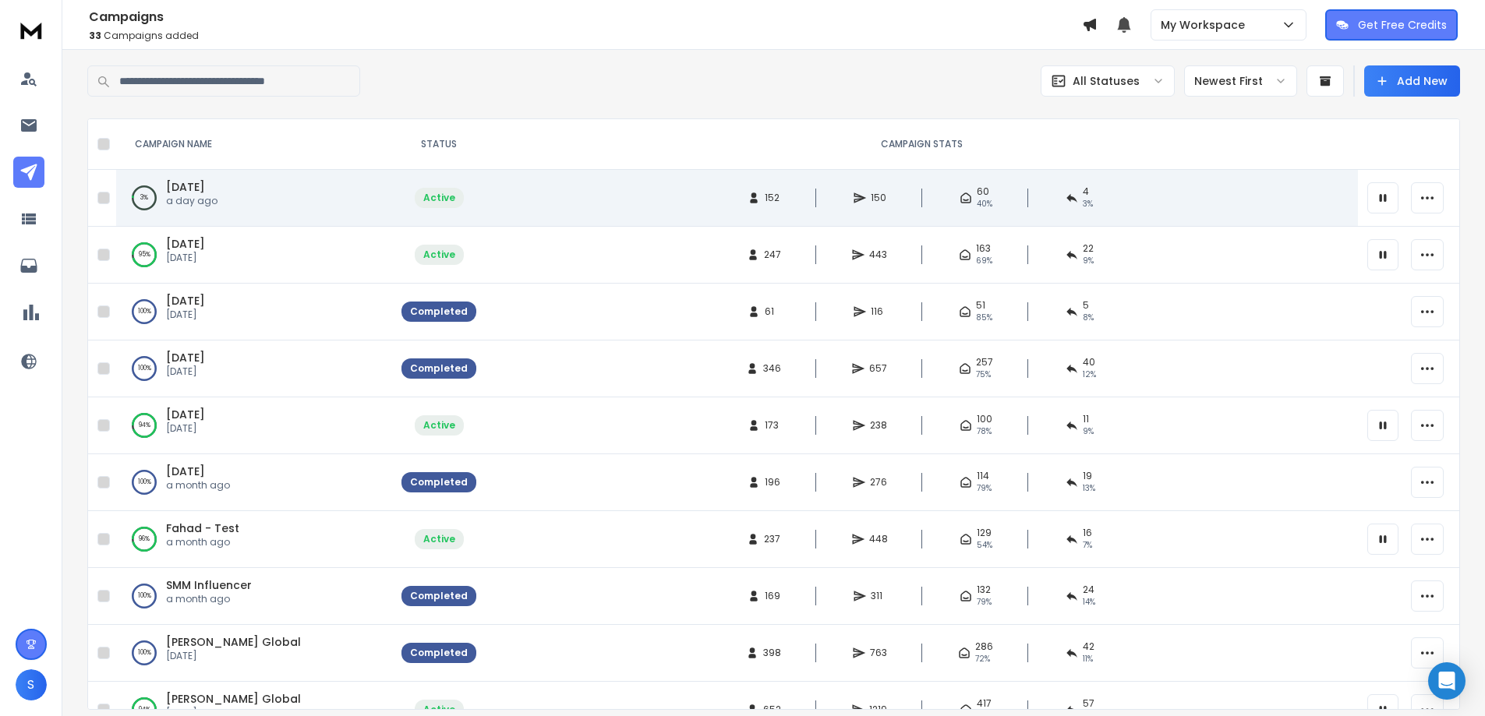
click at [645, 195] on div "152 150 60 40 % 4 3 %" at bounding box center [921, 198] width 853 height 25
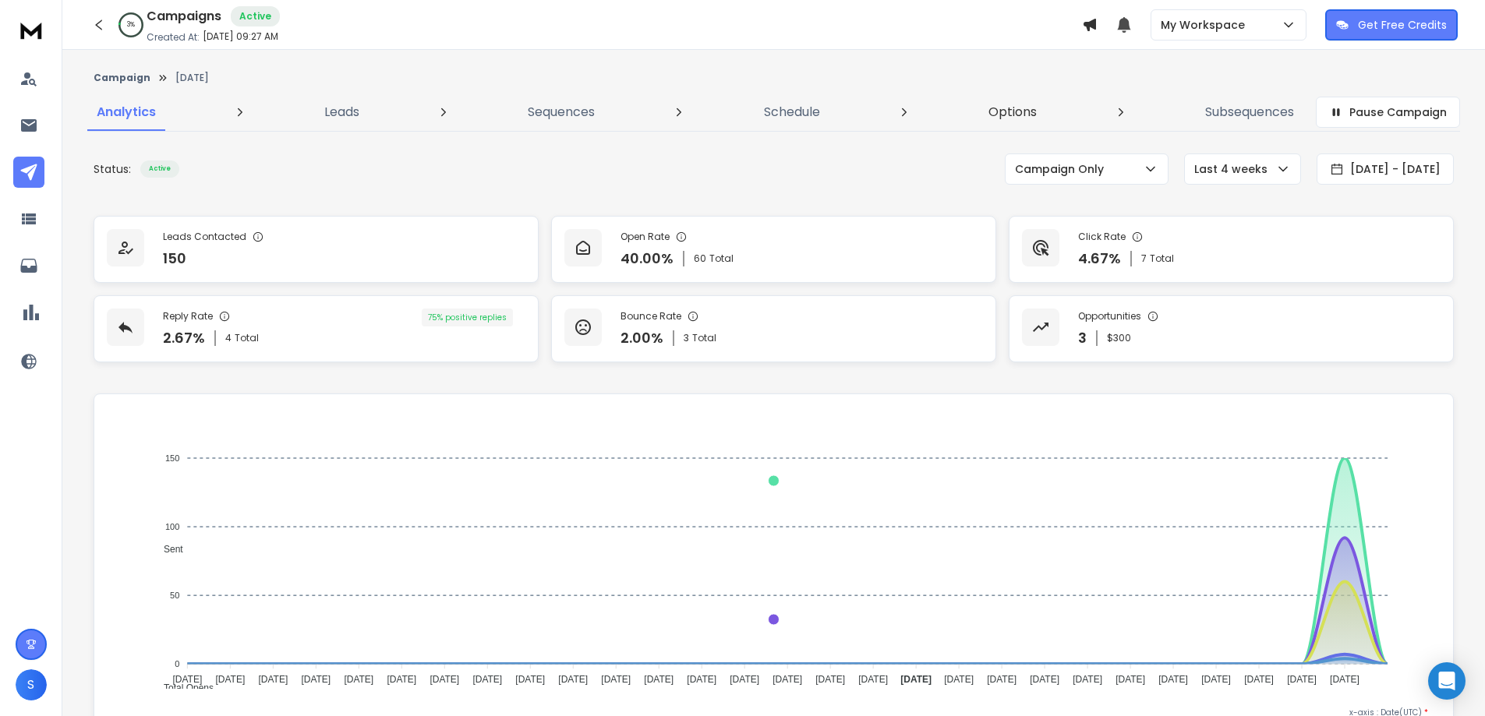
click at [1034, 110] on p "Options" at bounding box center [1012, 112] width 48 height 19
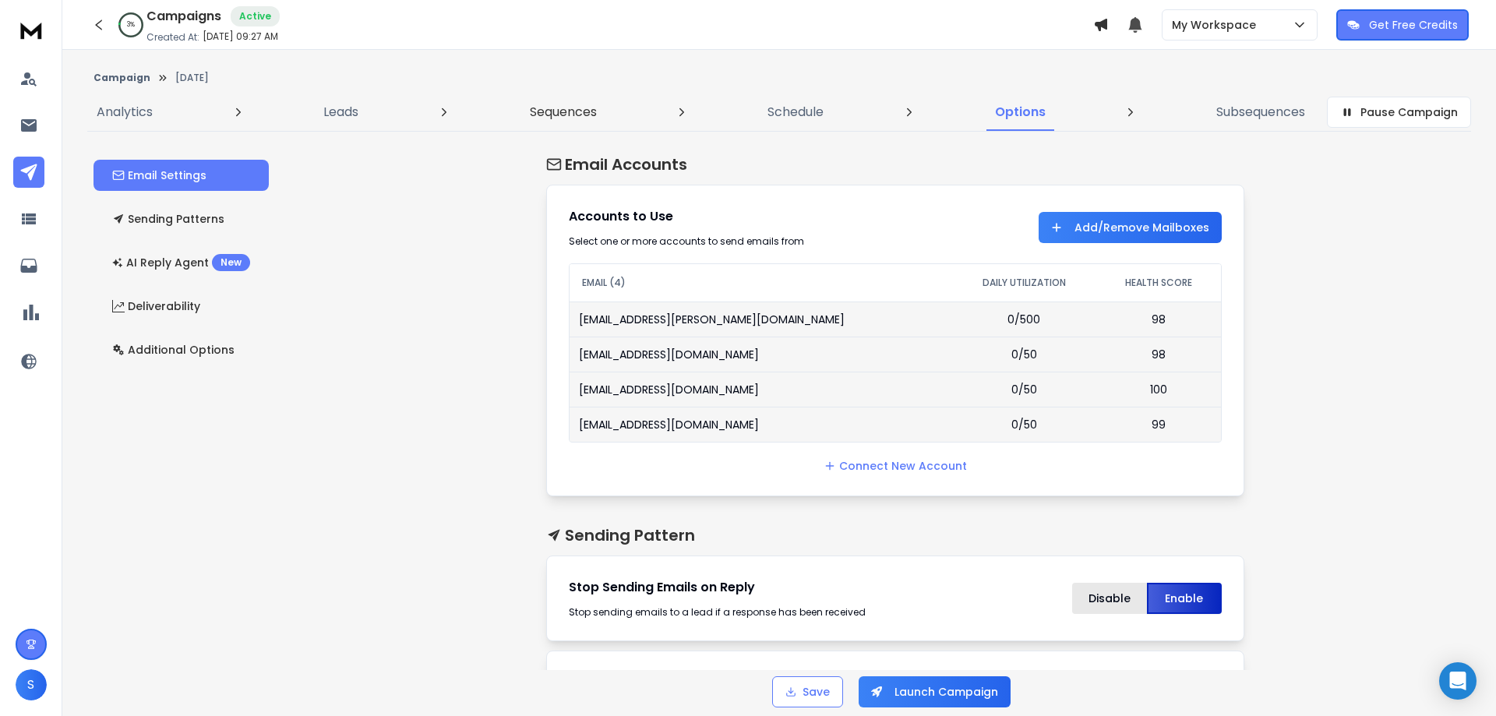
click at [588, 106] on p "Sequences" at bounding box center [563, 112] width 67 height 19
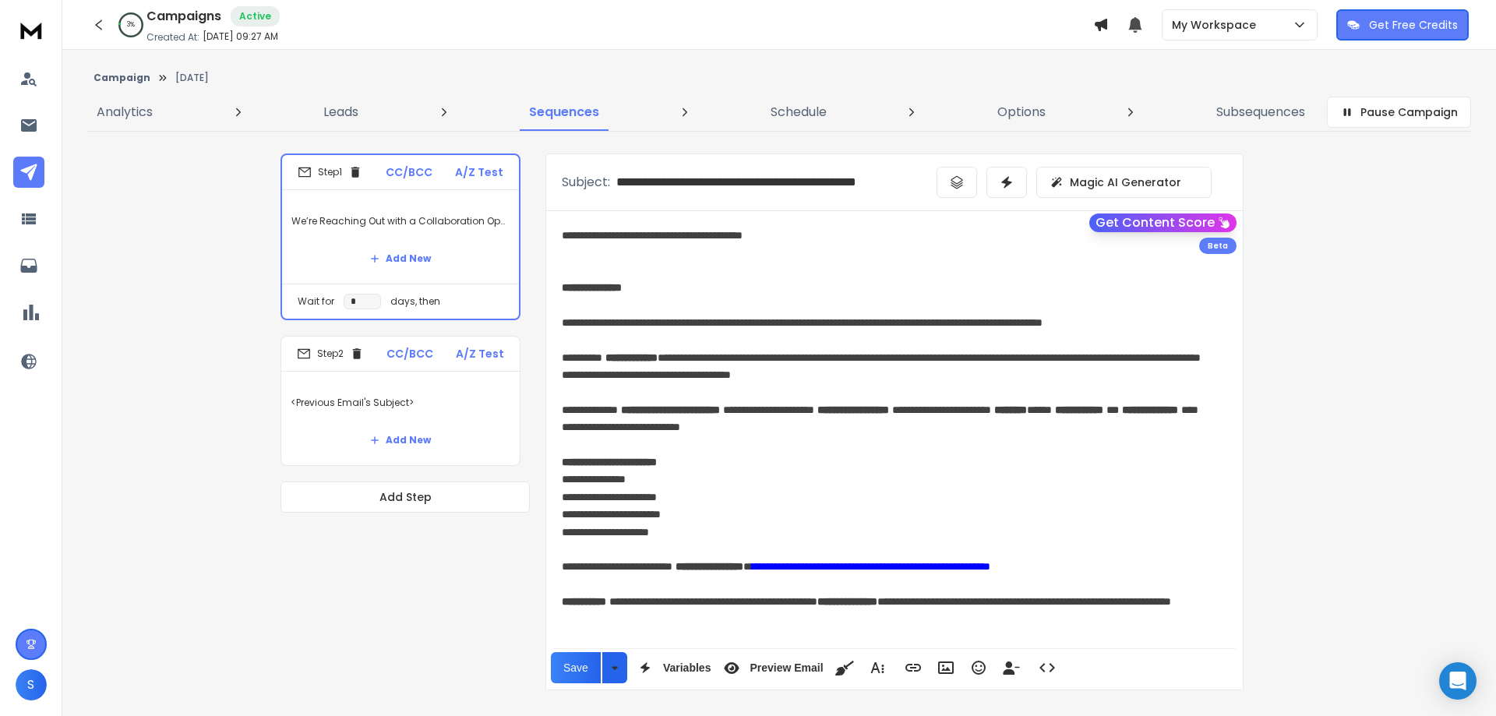
click at [406, 389] on p "<Previous Email's Subject>" at bounding box center [401, 403] width 220 height 44
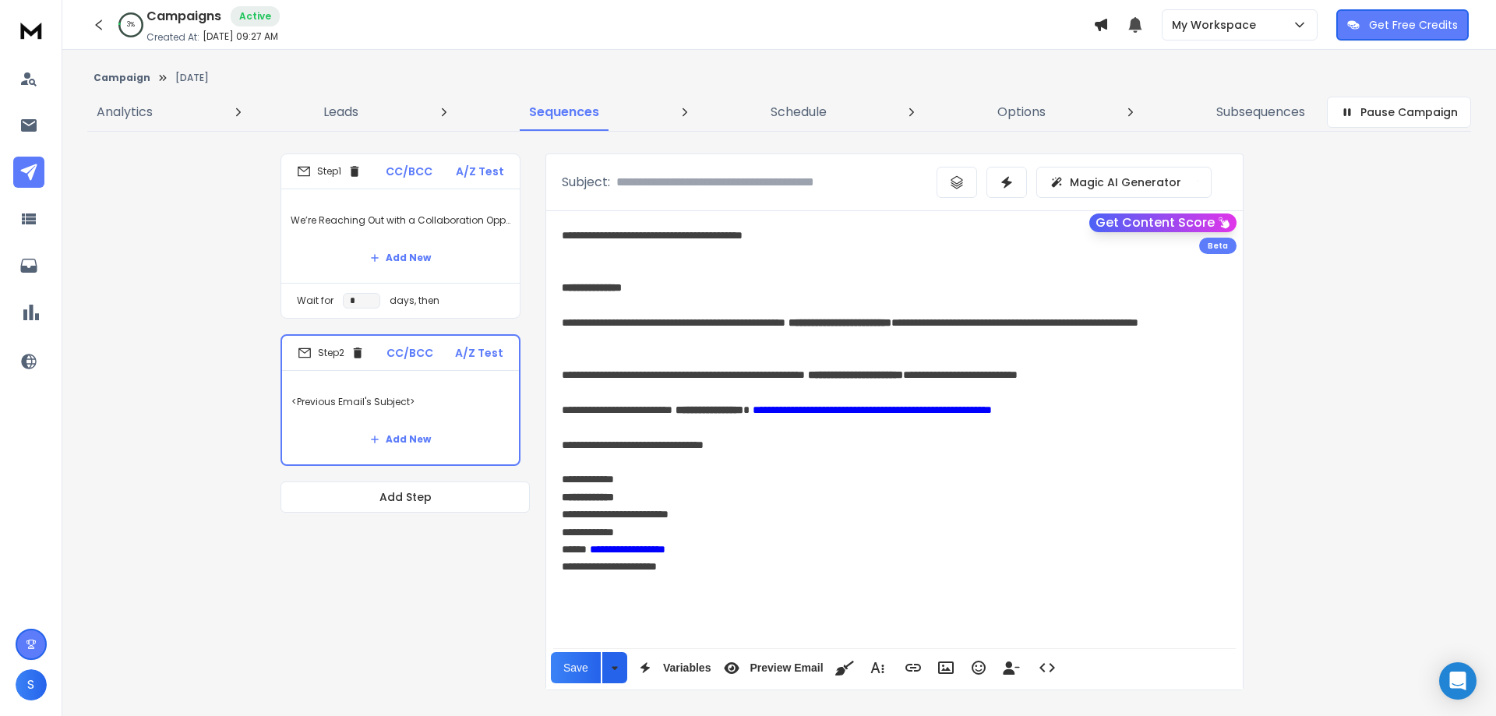
click at [360, 222] on p "We’re Reaching Out with a Collaboration Opportunity" at bounding box center [401, 221] width 220 height 44
type input "**********"
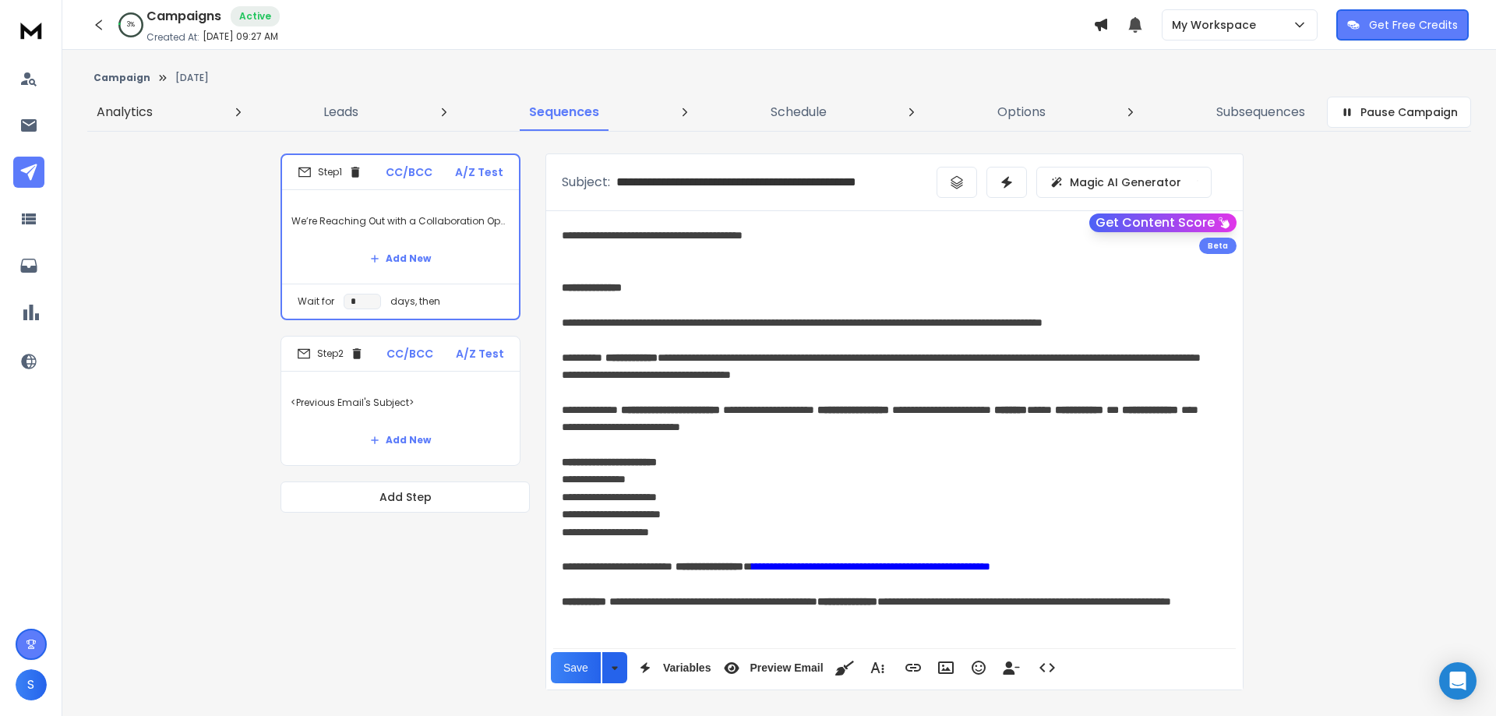
click at [125, 104] on p "Analytics" at bounding box center [125, 112] width 56 height 19
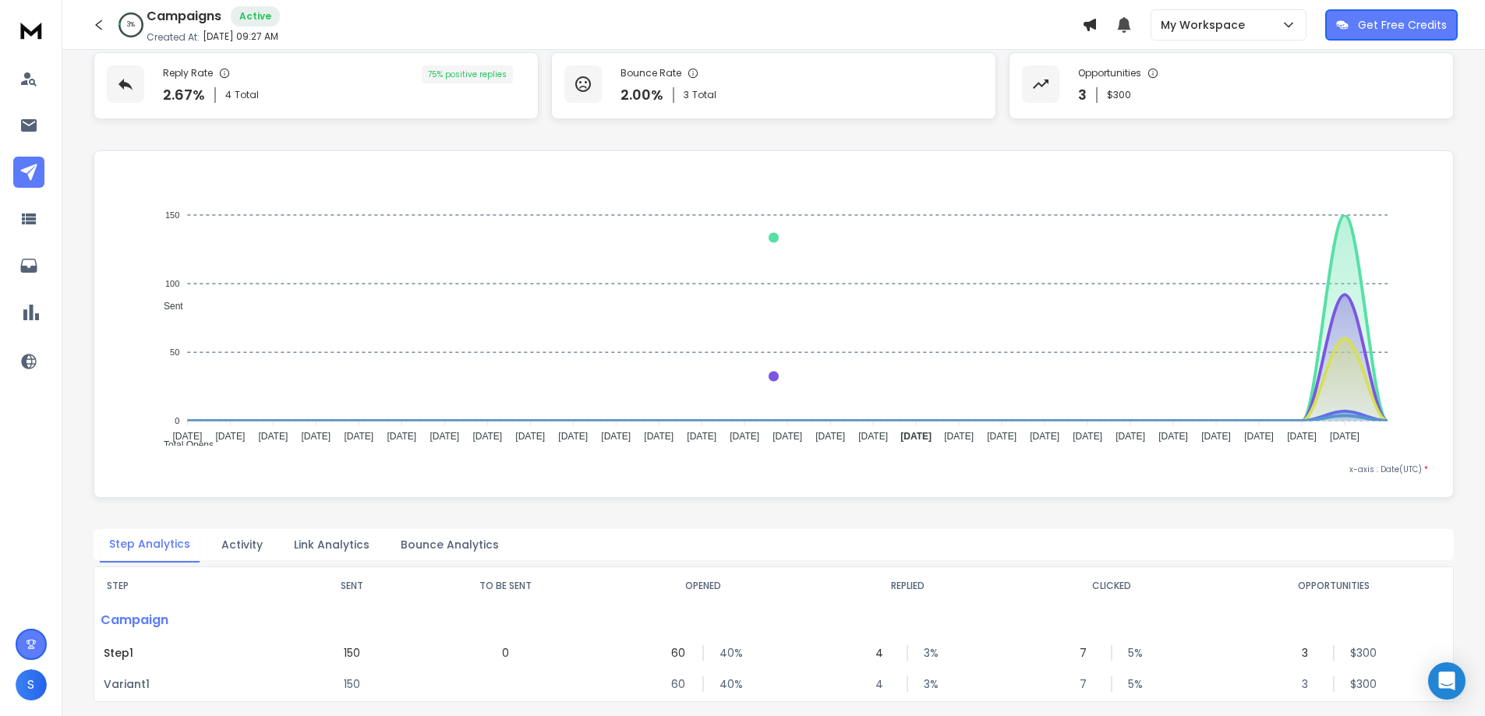
scroll to position [257, 0]
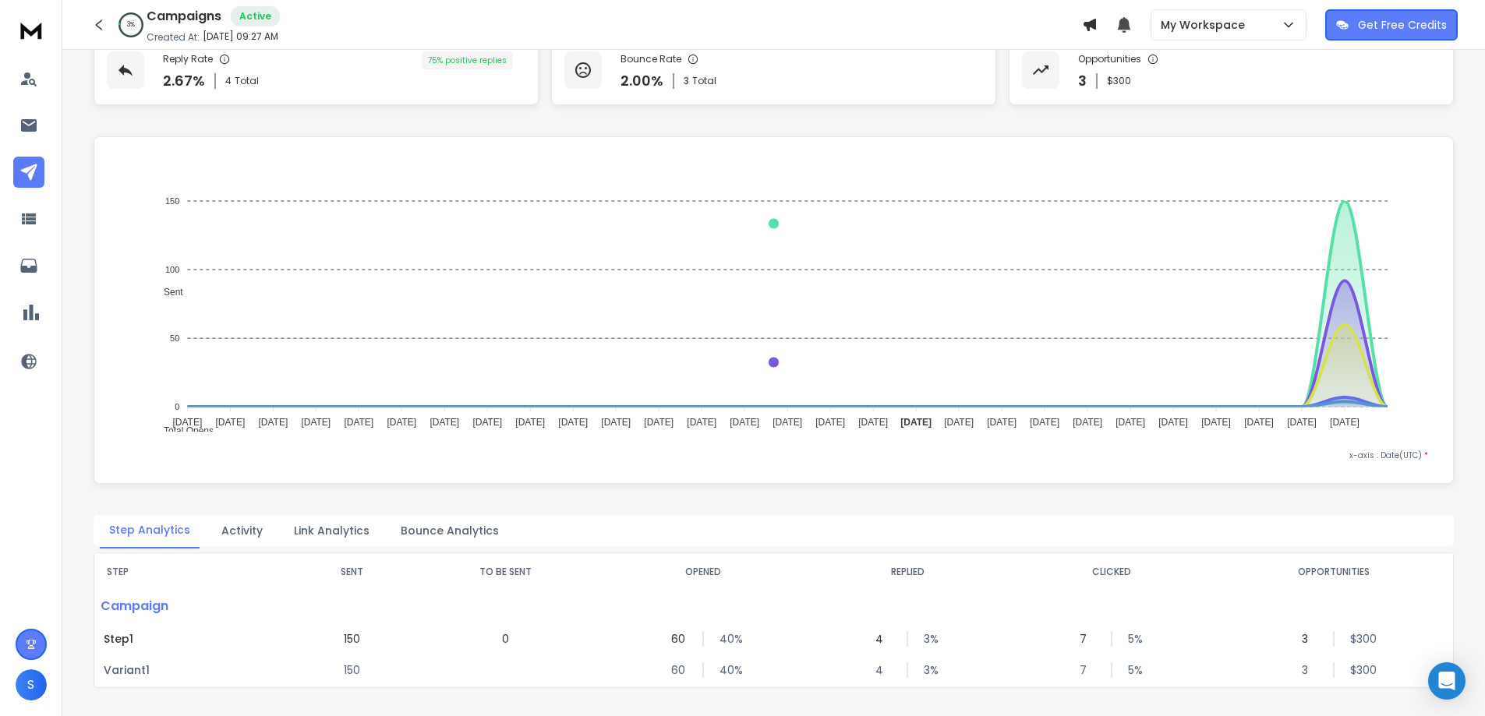
click at [996, 157] on div "Sent Total Opens Unique Opens Links Clicked Total Replies 150 150 100 100 50 50…" at bounding box center [774, 310] width 1360 height 348
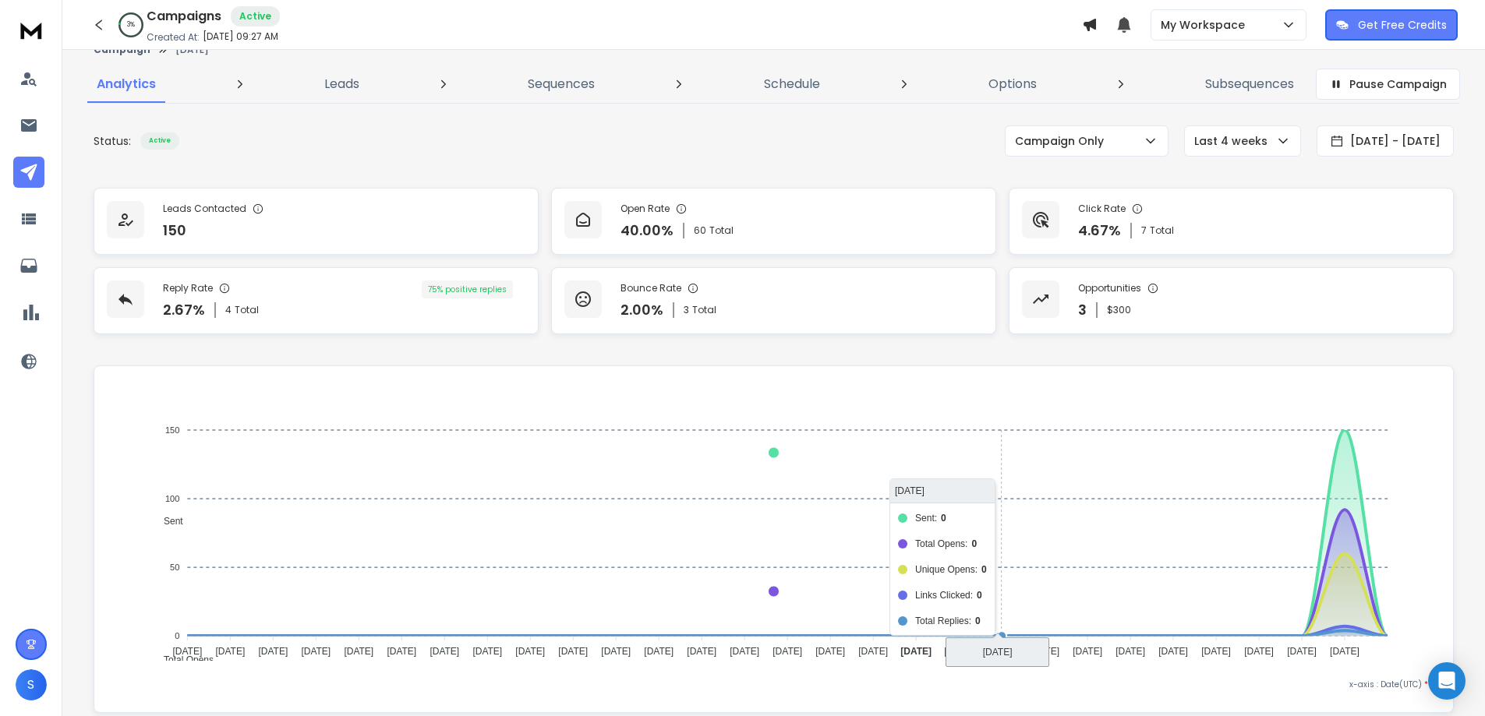
scroll to position [23, 0]
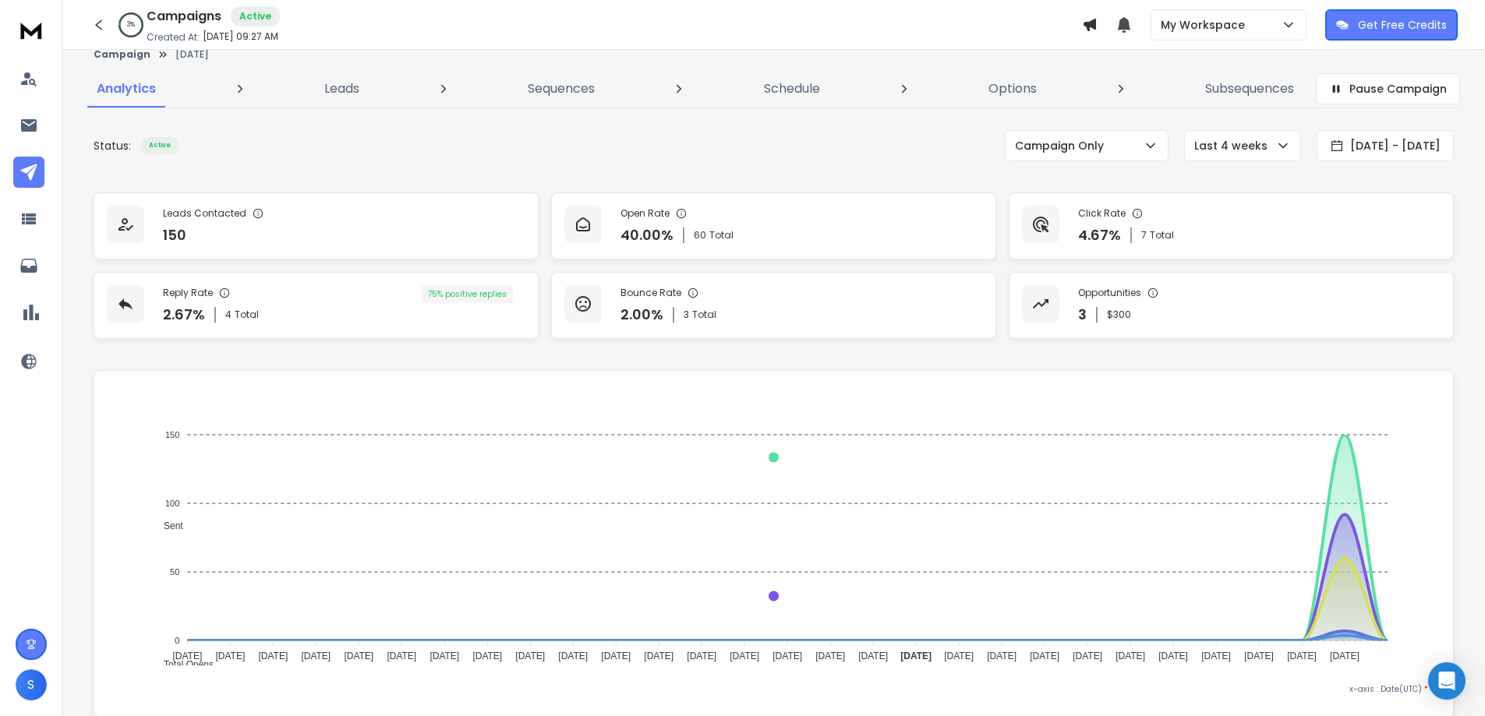
click at [126, 390] on div "Sent Total Opens Unique Opens Links Clicked Total Replies 150 150 100 100 50 50…" at bounding box center [774, 544] width 1360 height 348
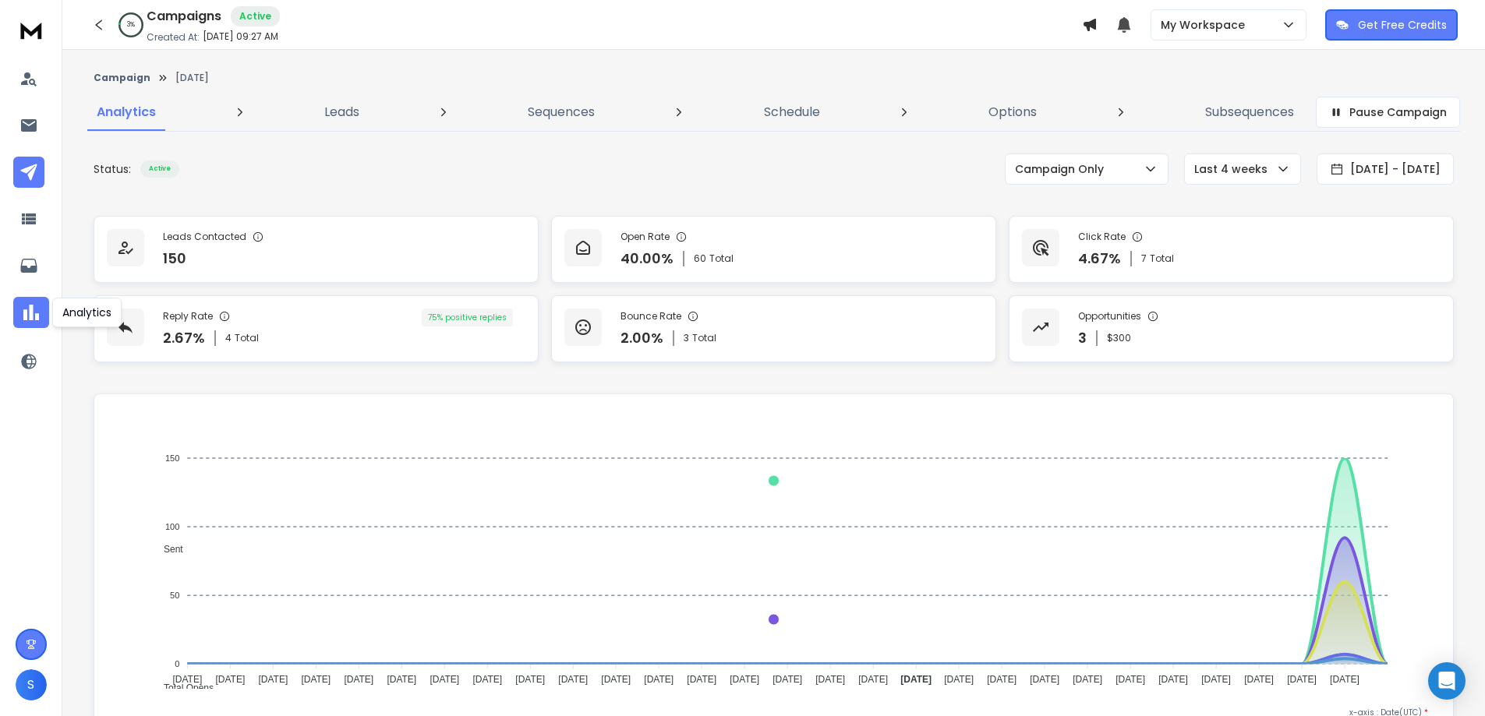
click at [45, 308] on link at bounding box center [31, 313] width 36 height 36
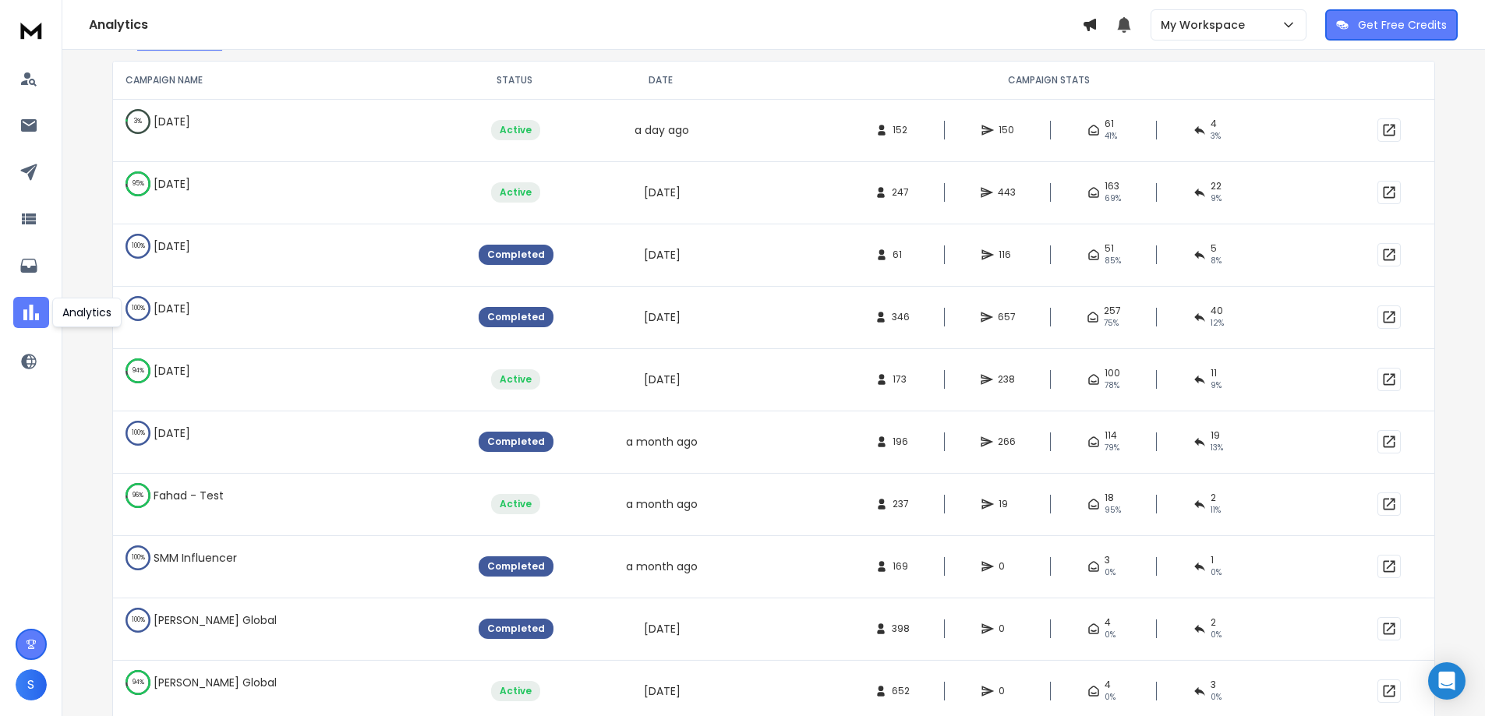
scroll to position [741, 0]
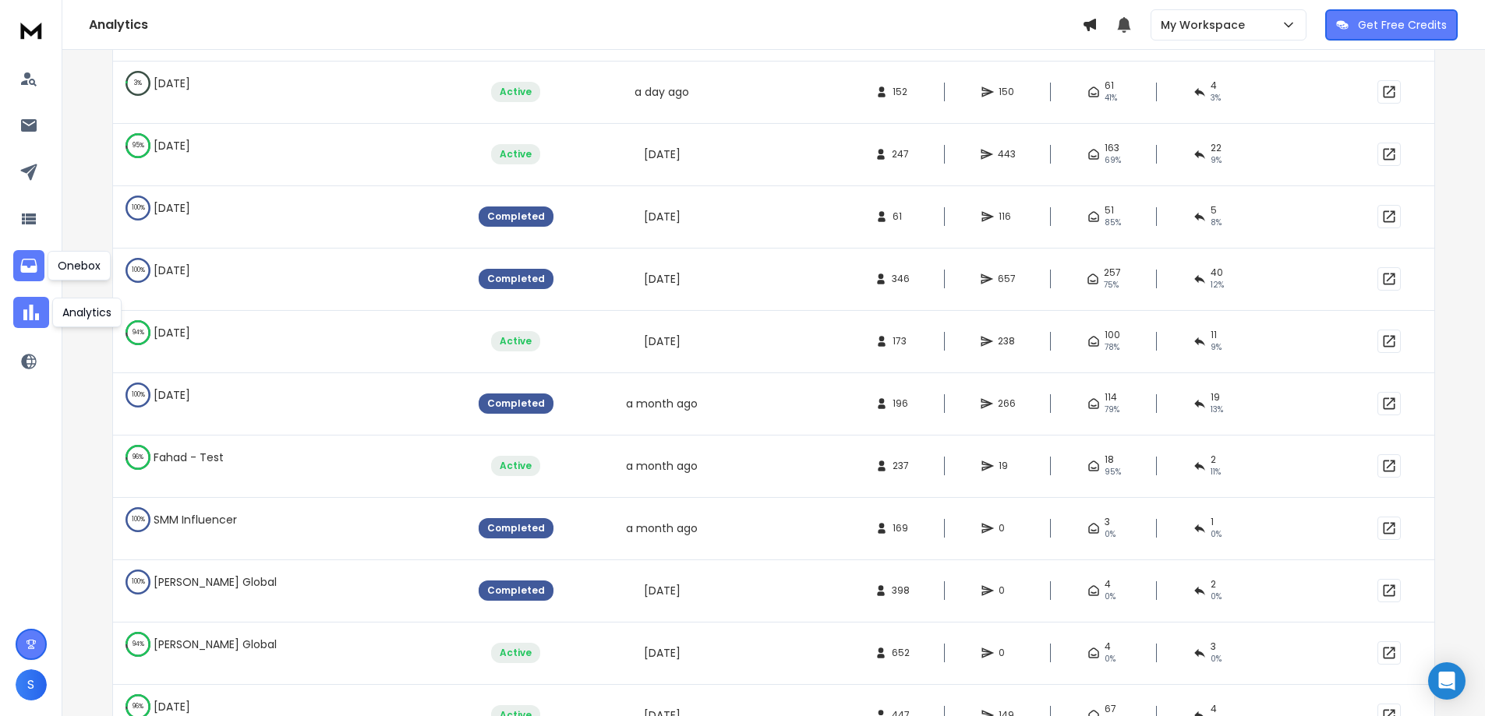
click at [44, 250] on link at bounding box center [28, 265] width 31 height 31
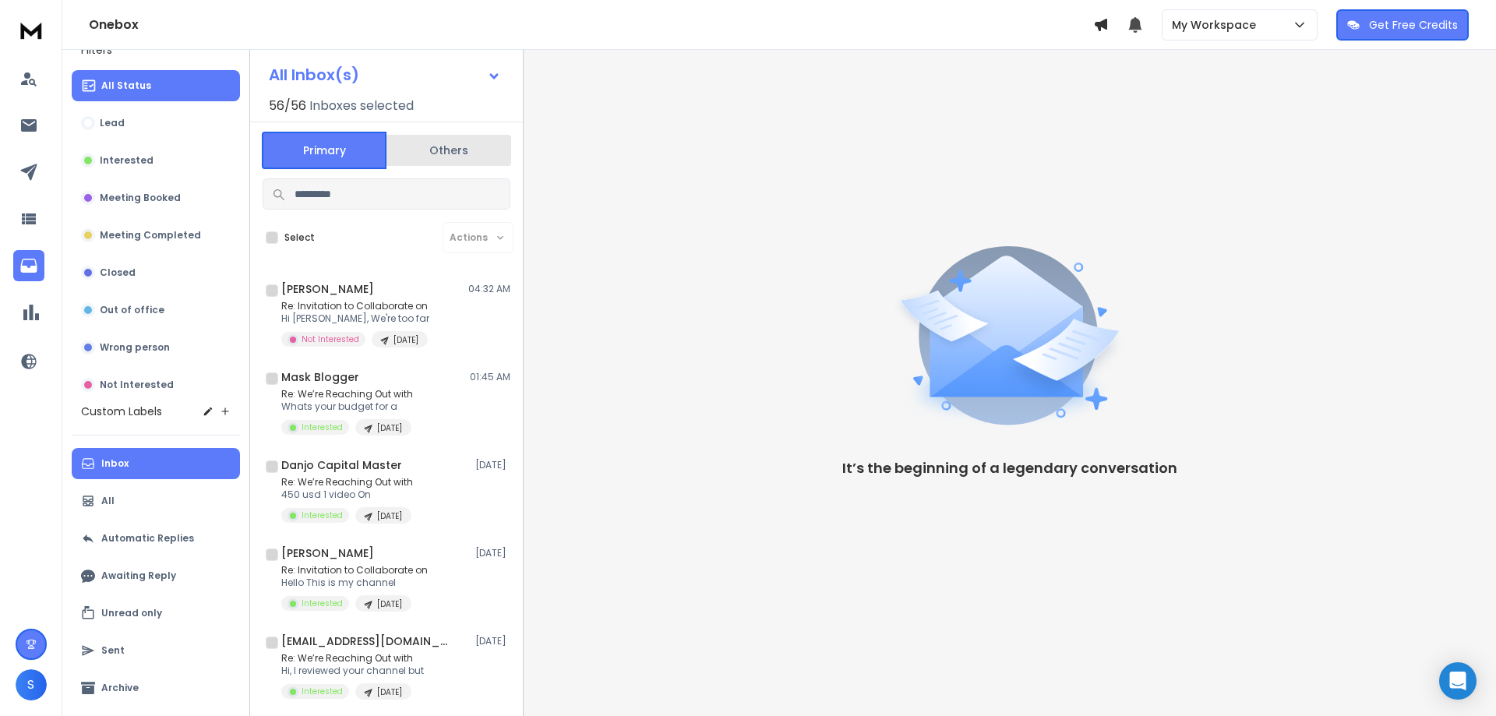
scroll to position [142, 0]
